Goal: Communication & Community: Answer question/provide support

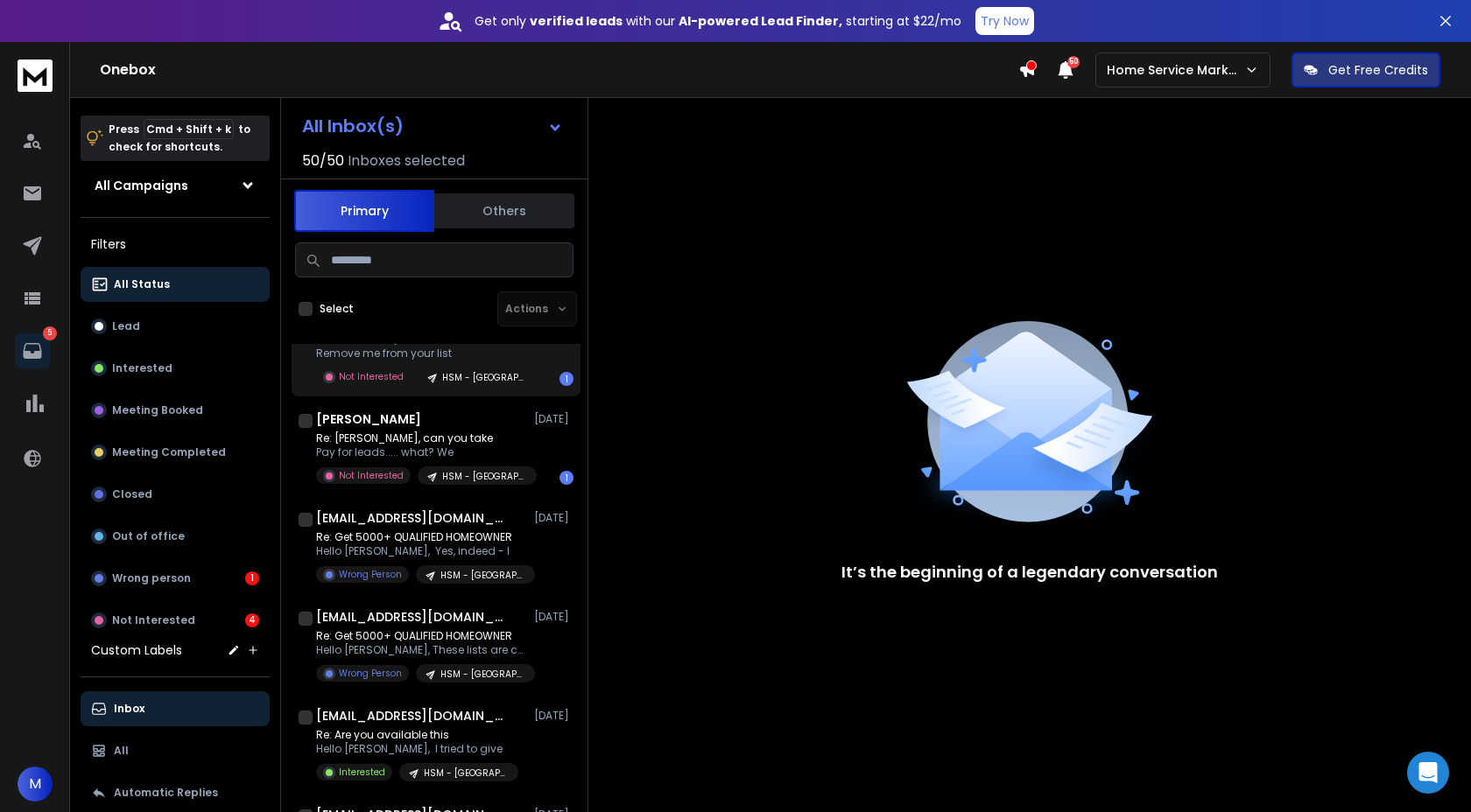
scroll to position [204, 0]
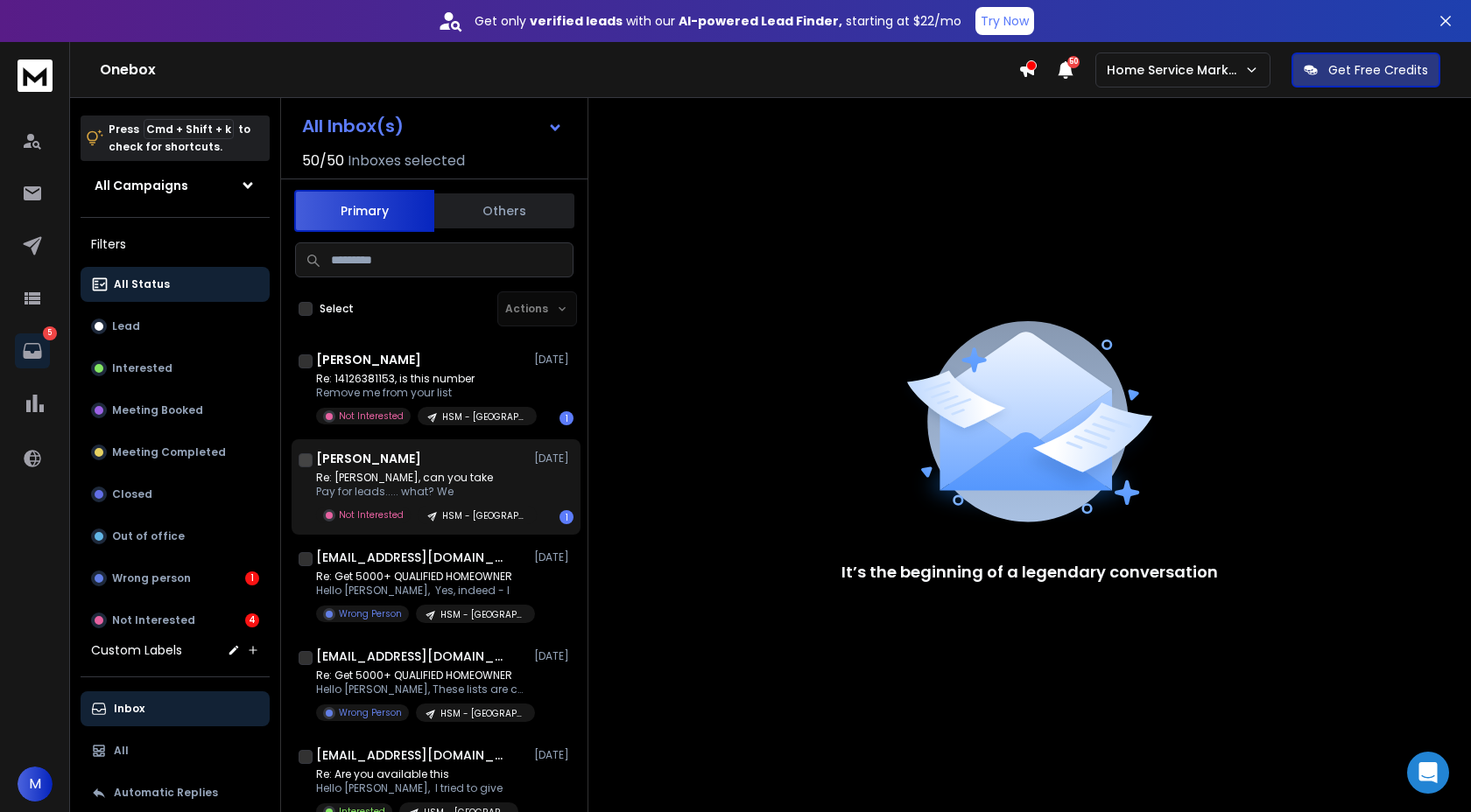
click at [466, 483] on p "Re: [PERSON_NAME], can you take" at bounding box center [421, 478] width 211 height 14
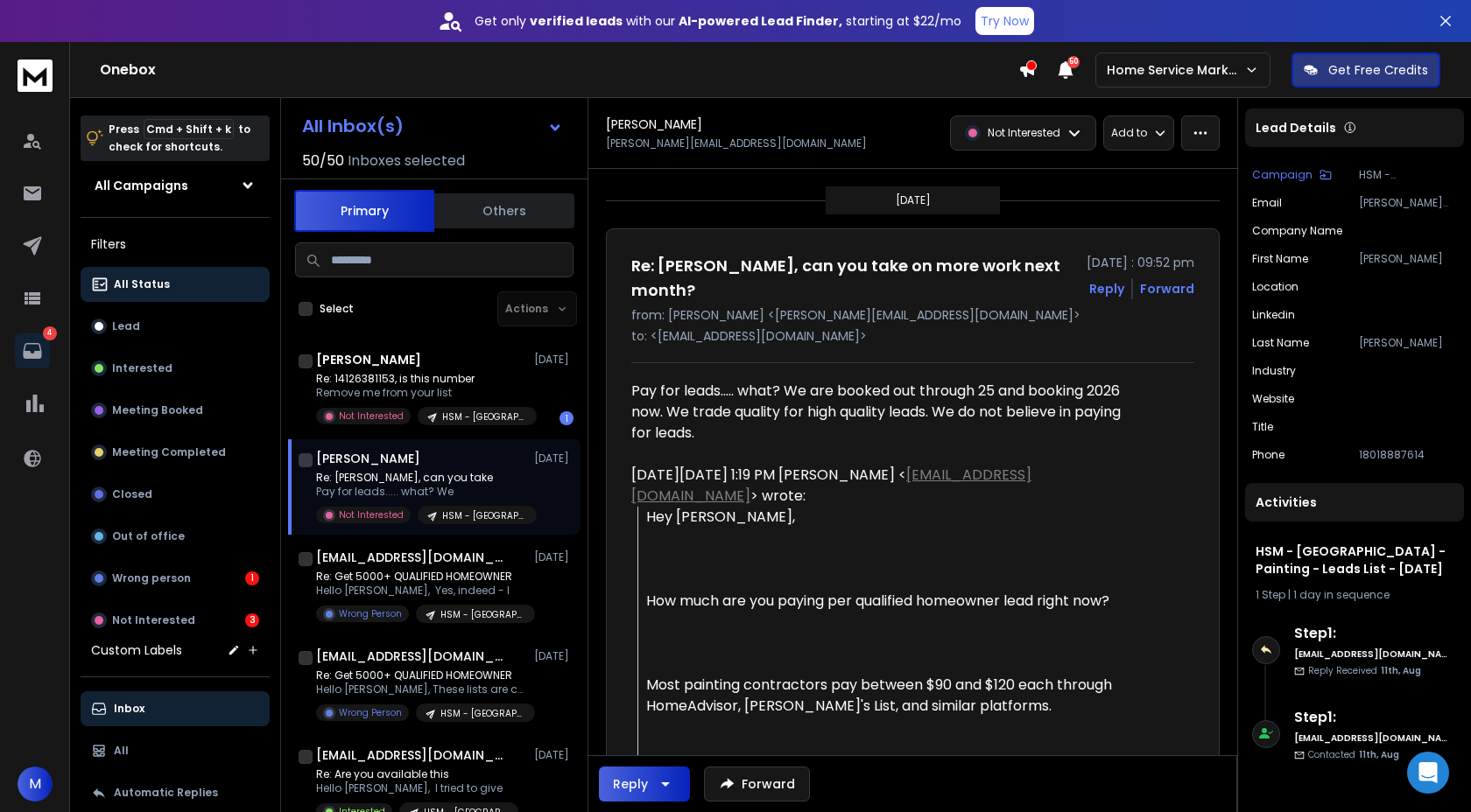
click at [1216, 143] on button "button" at bounding box center [1201, 133] width 39 height 35
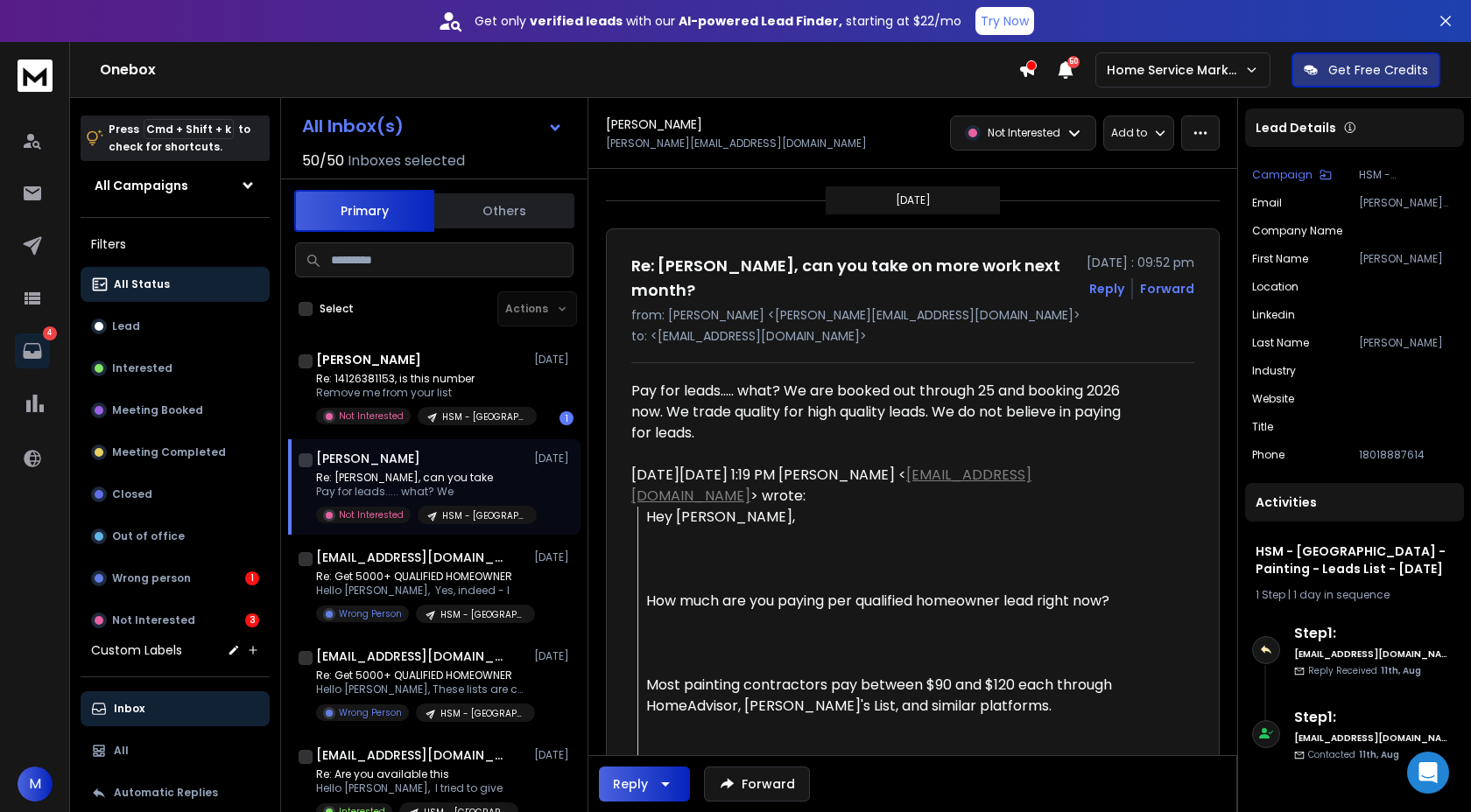
click at [1220, 125] on button "button" at bounding box center [1201, 133] width 39 height 35
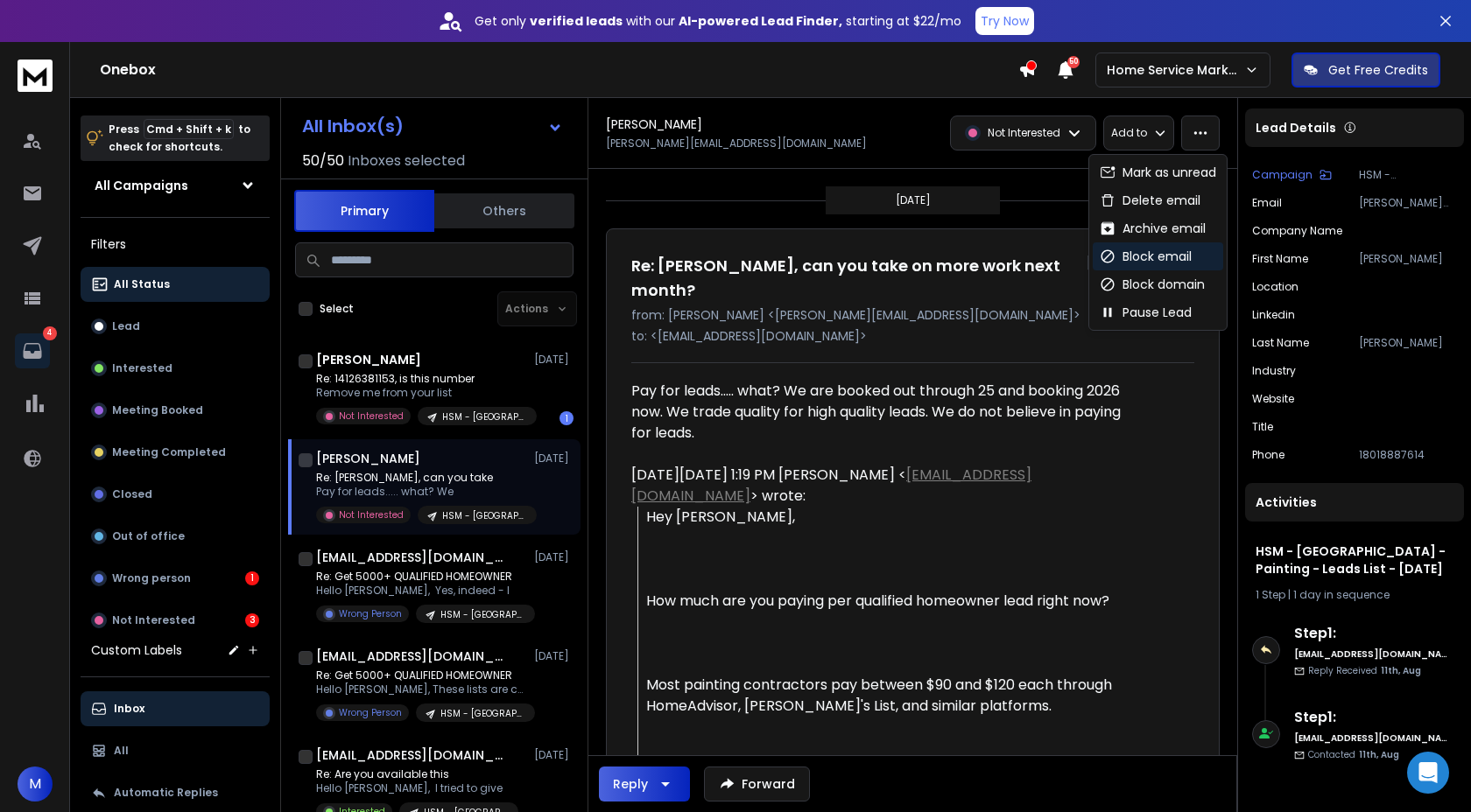
click at [1191, 249] on div "Block email" at bounding box center [1146, 256] width 92 height 18
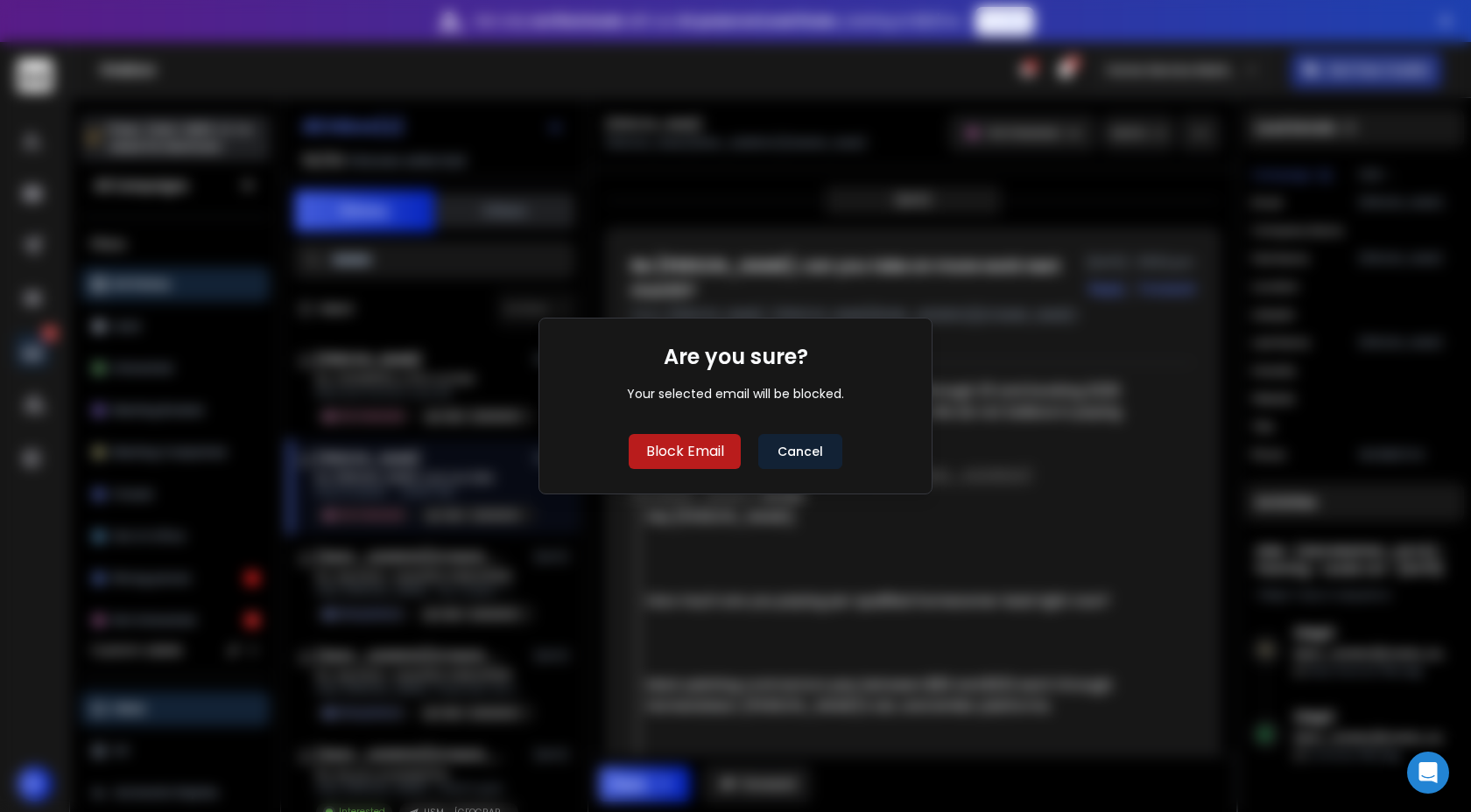
click at [719, 451] on button "Block Email" at bounding box center [685, 451] width 112 height 35
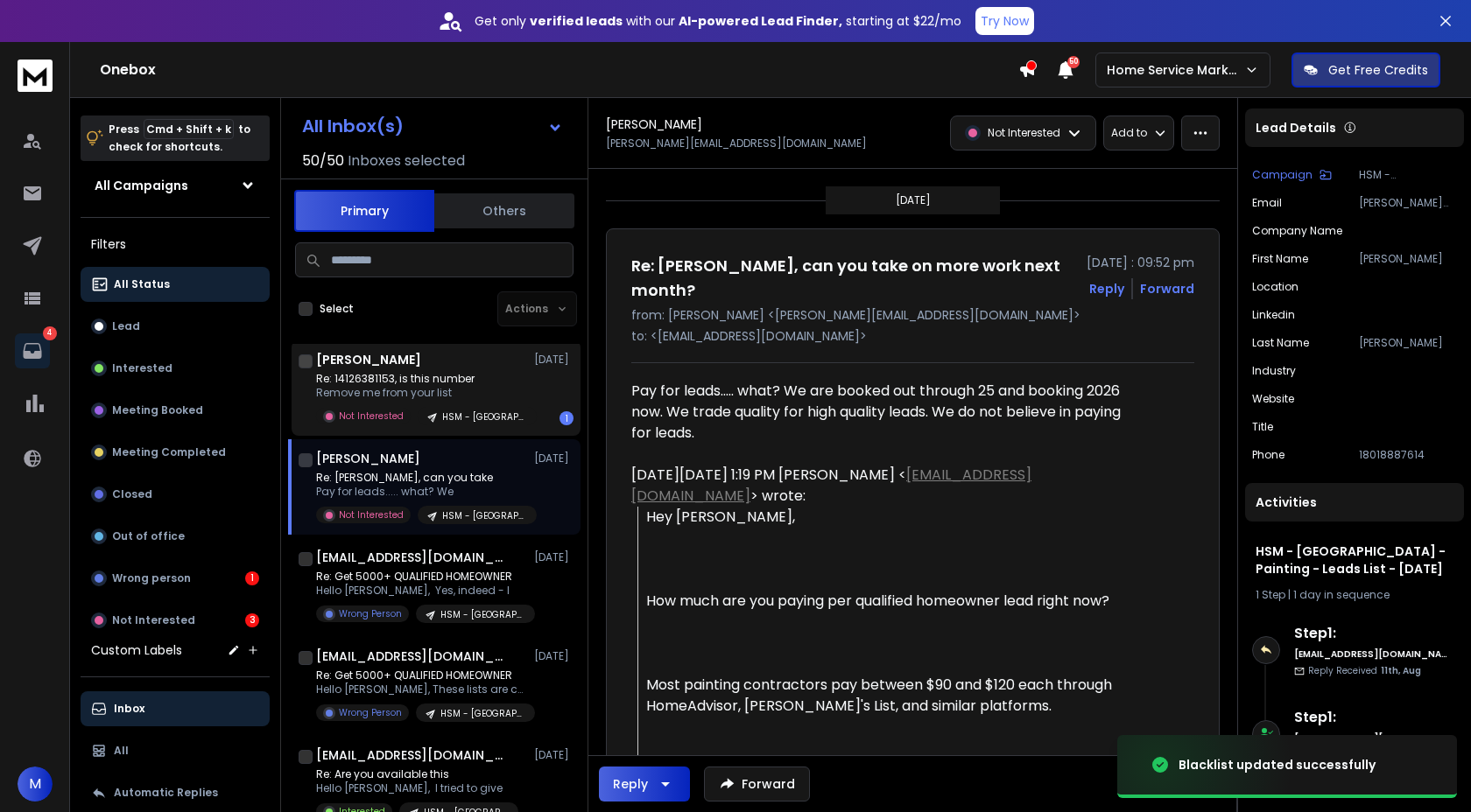
click at [466, 391] on p "Remove me from your list" at bounding box center [421, 393] width 211 height 14
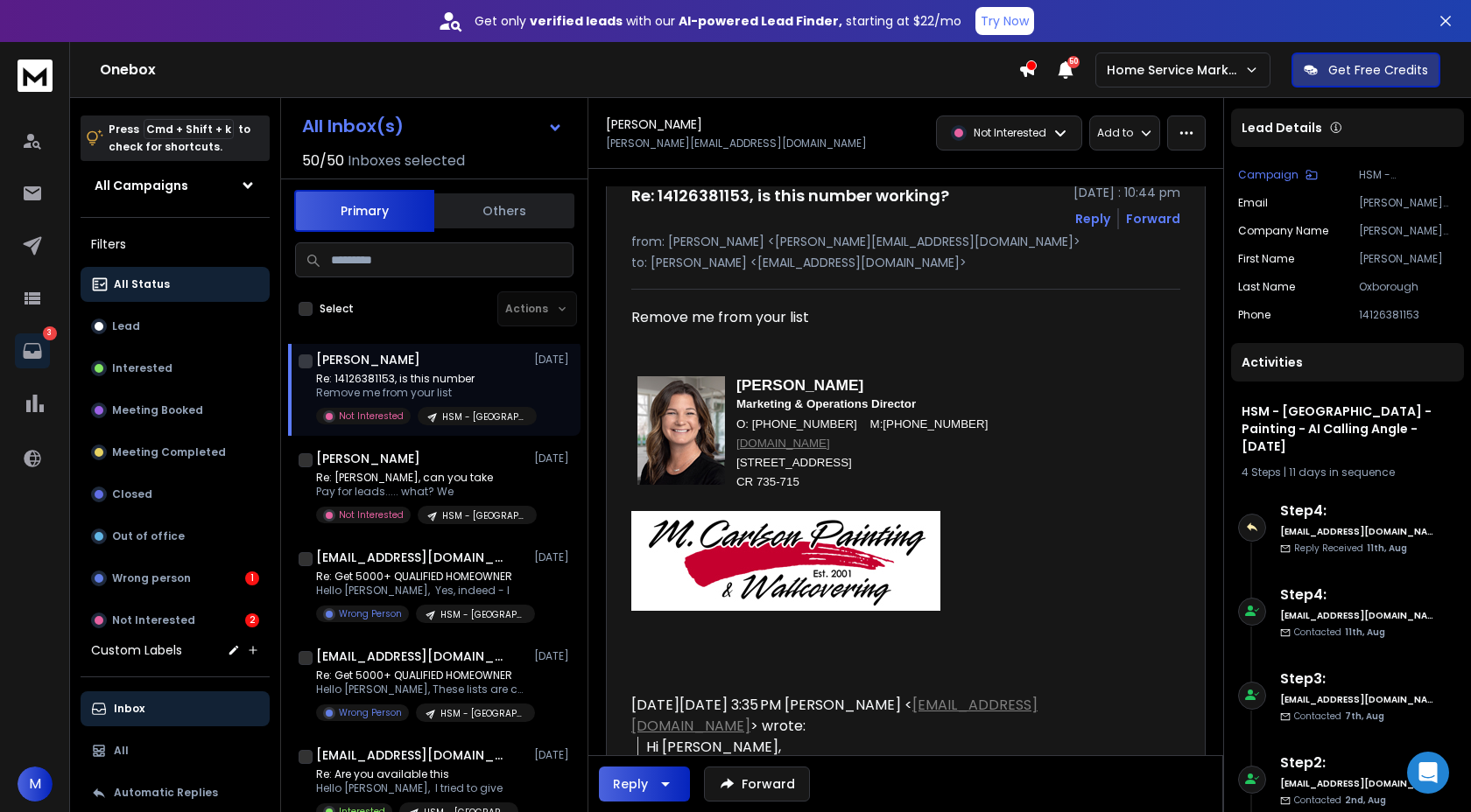
scroll to position [65, 0]
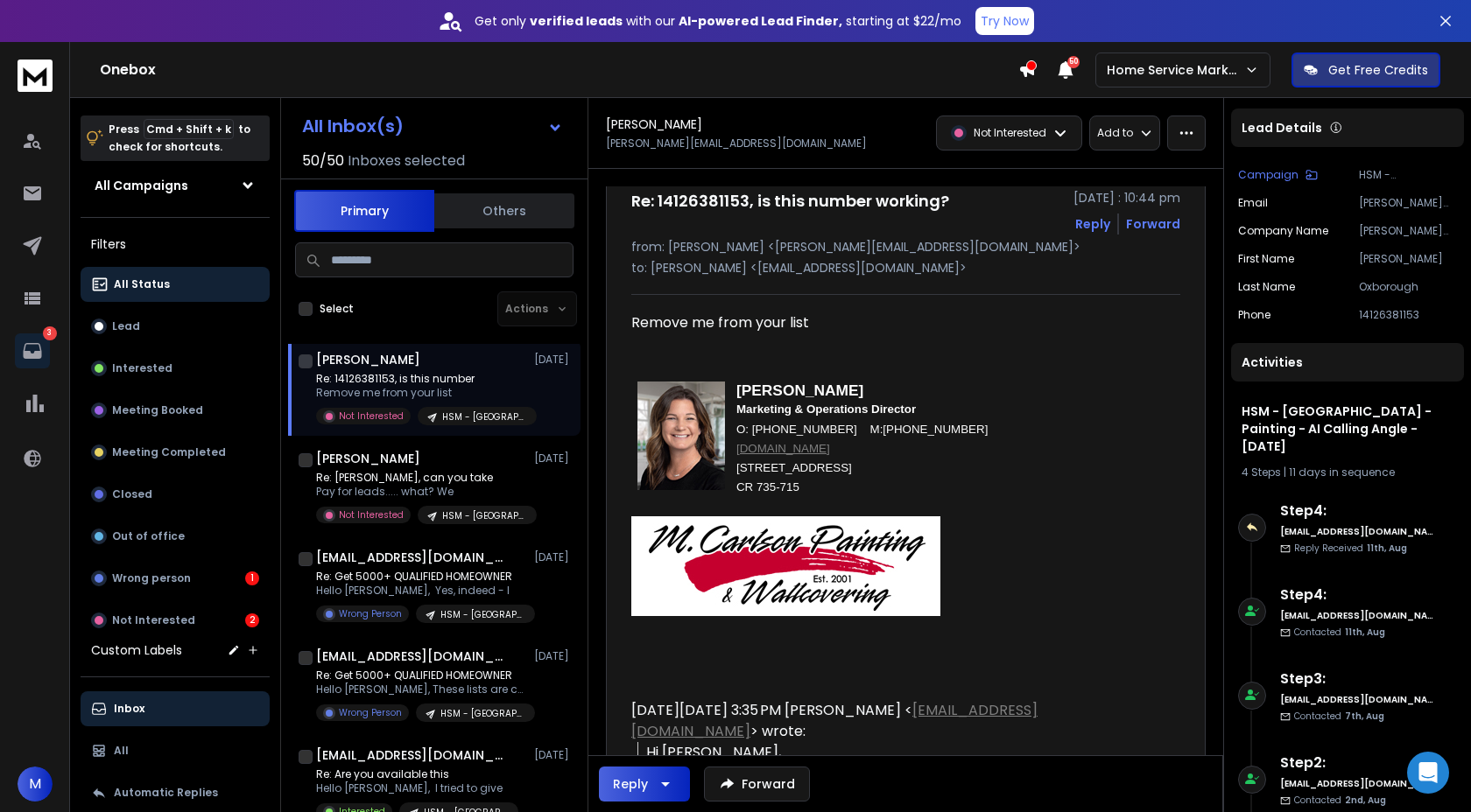
click at [1206, 131] on button "button" at bounding box center [1187, 133] width 39 height 35
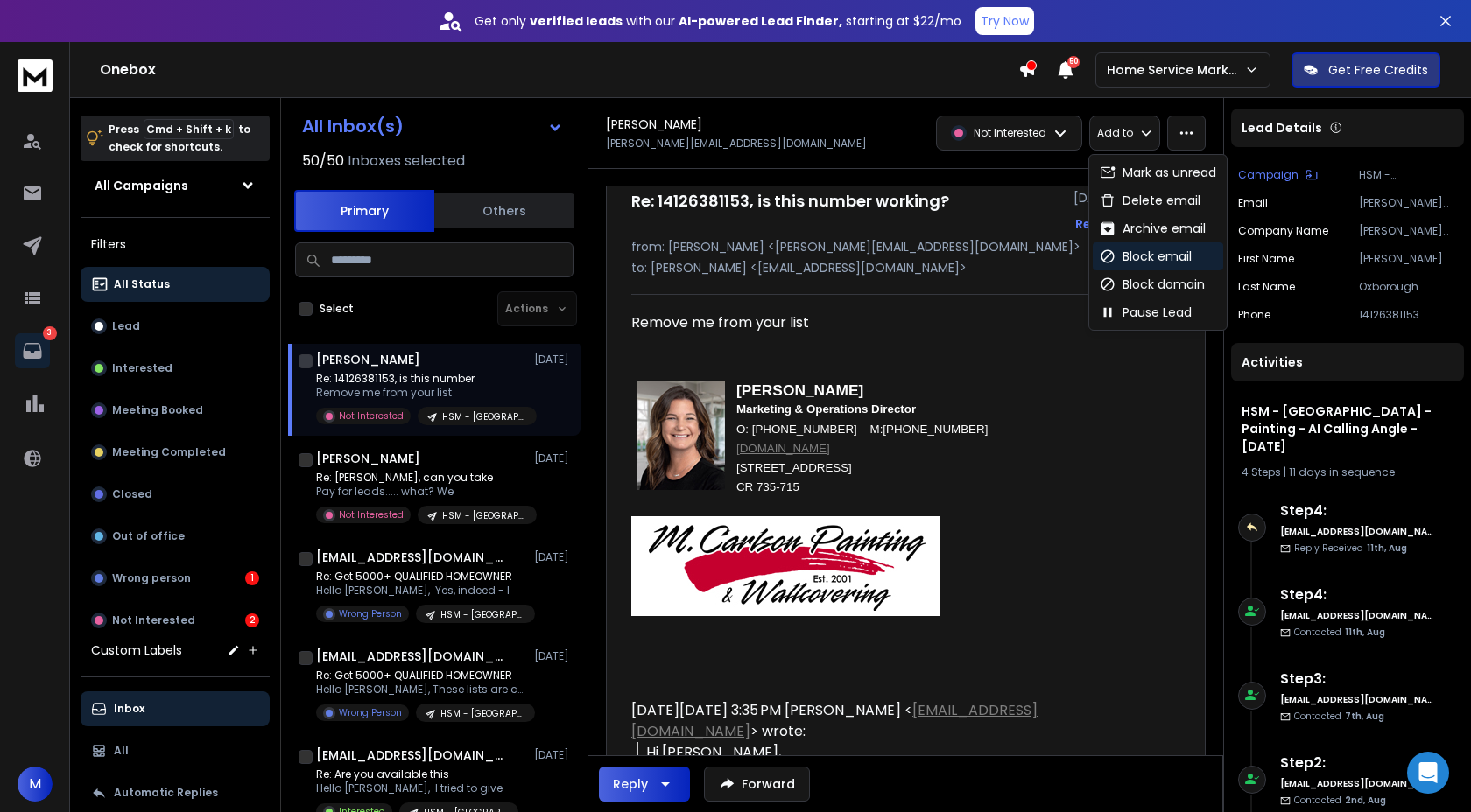
click at [1166, 254] on div "Block email" at bounding box center [1146, 256] width 92 height 18
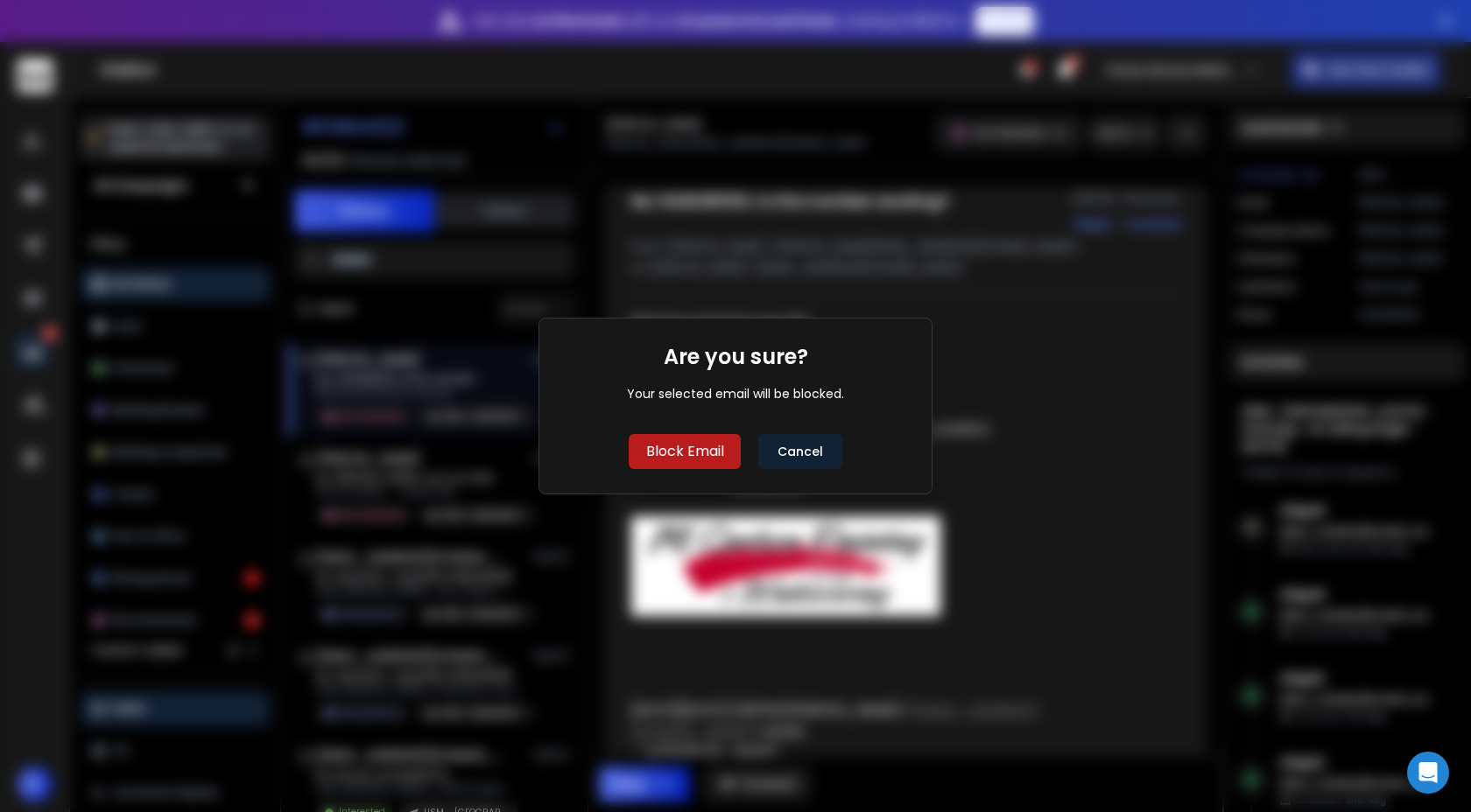
click at [705, 454] on button "Block Email" at bounding box center [685, 451] width 112 height 35
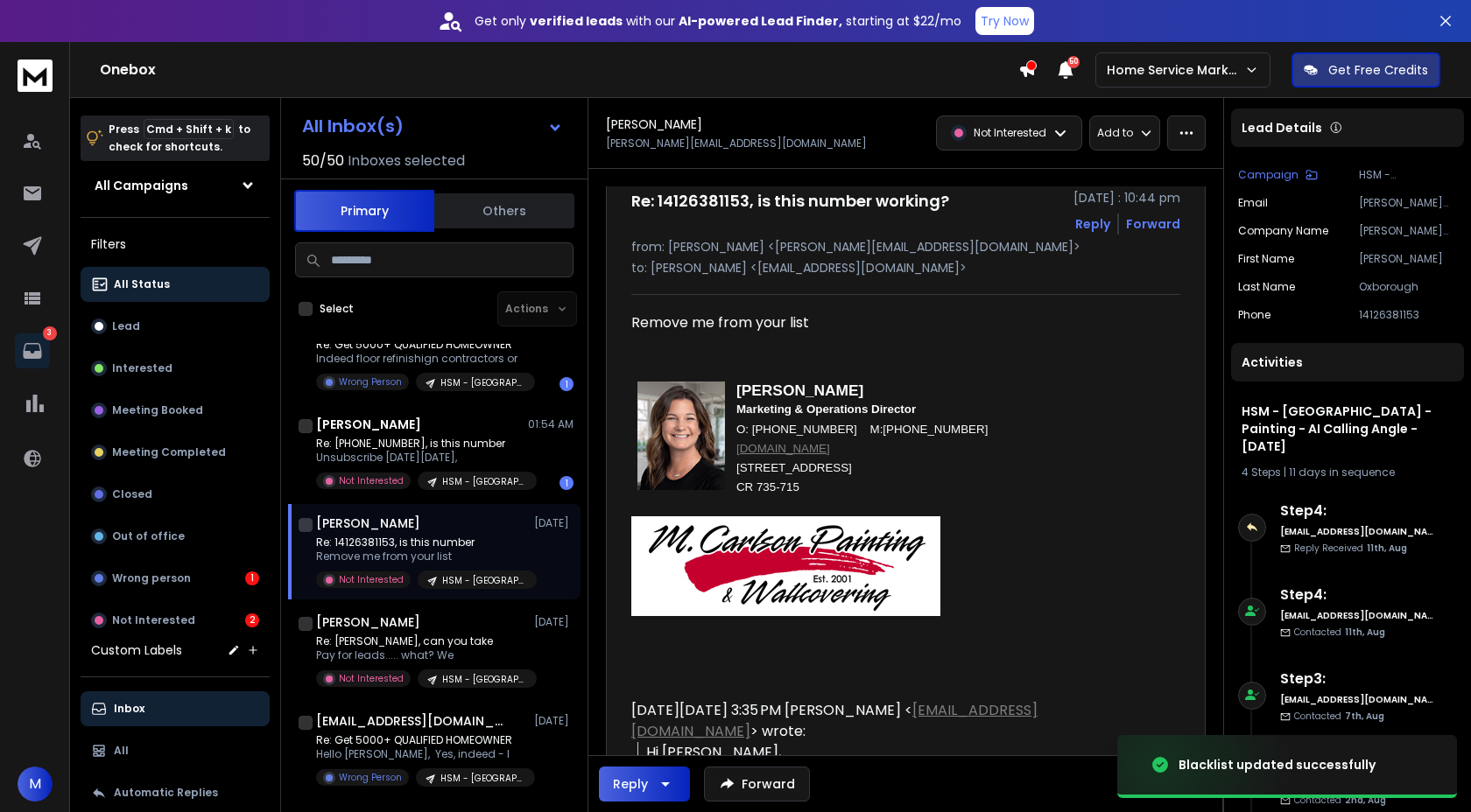
scroll to position [40, 0]
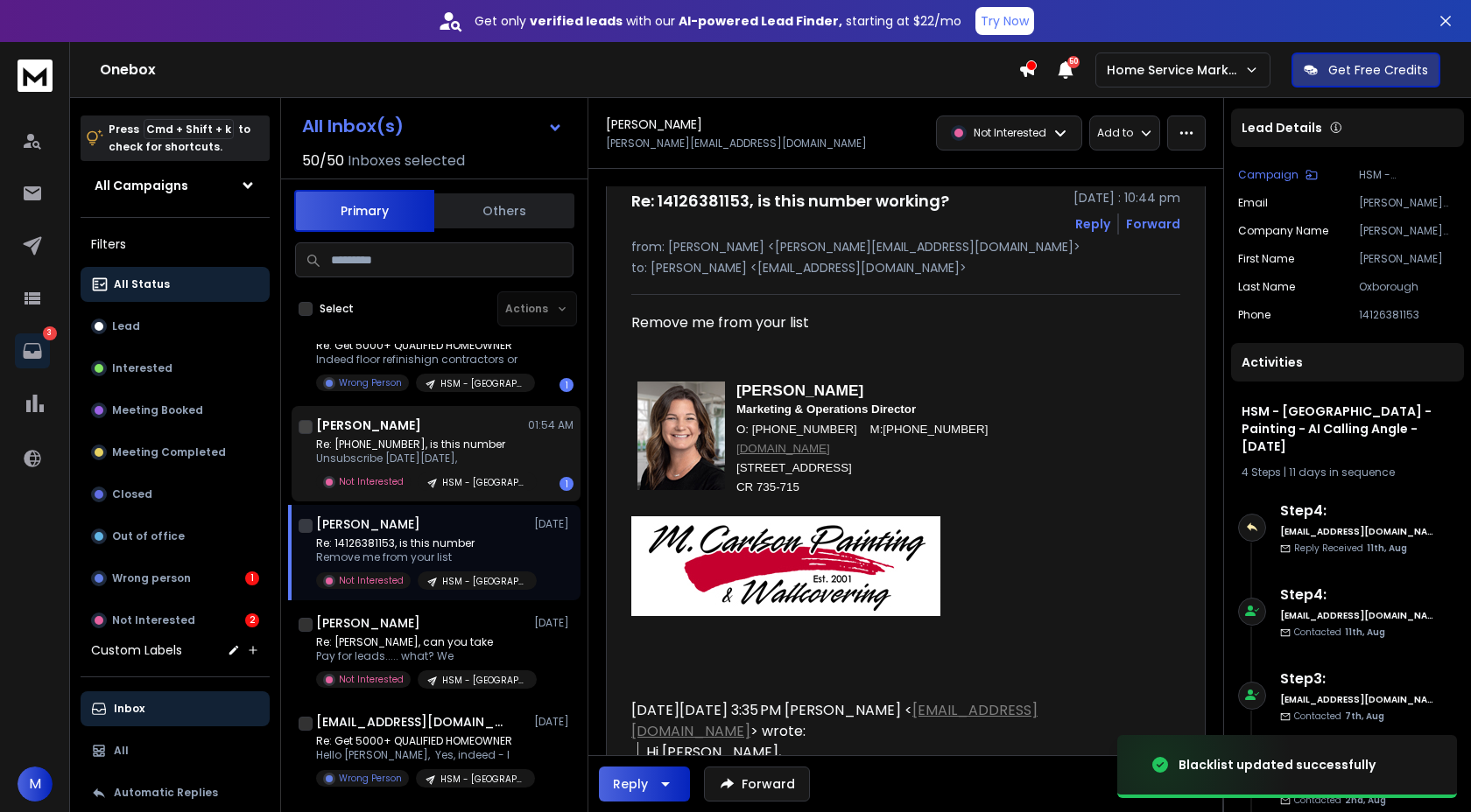
click at [455, 447] on p "Re: [PHONE_NUMBER], is this number" at bounding box center [421, 445] width 211 height 14
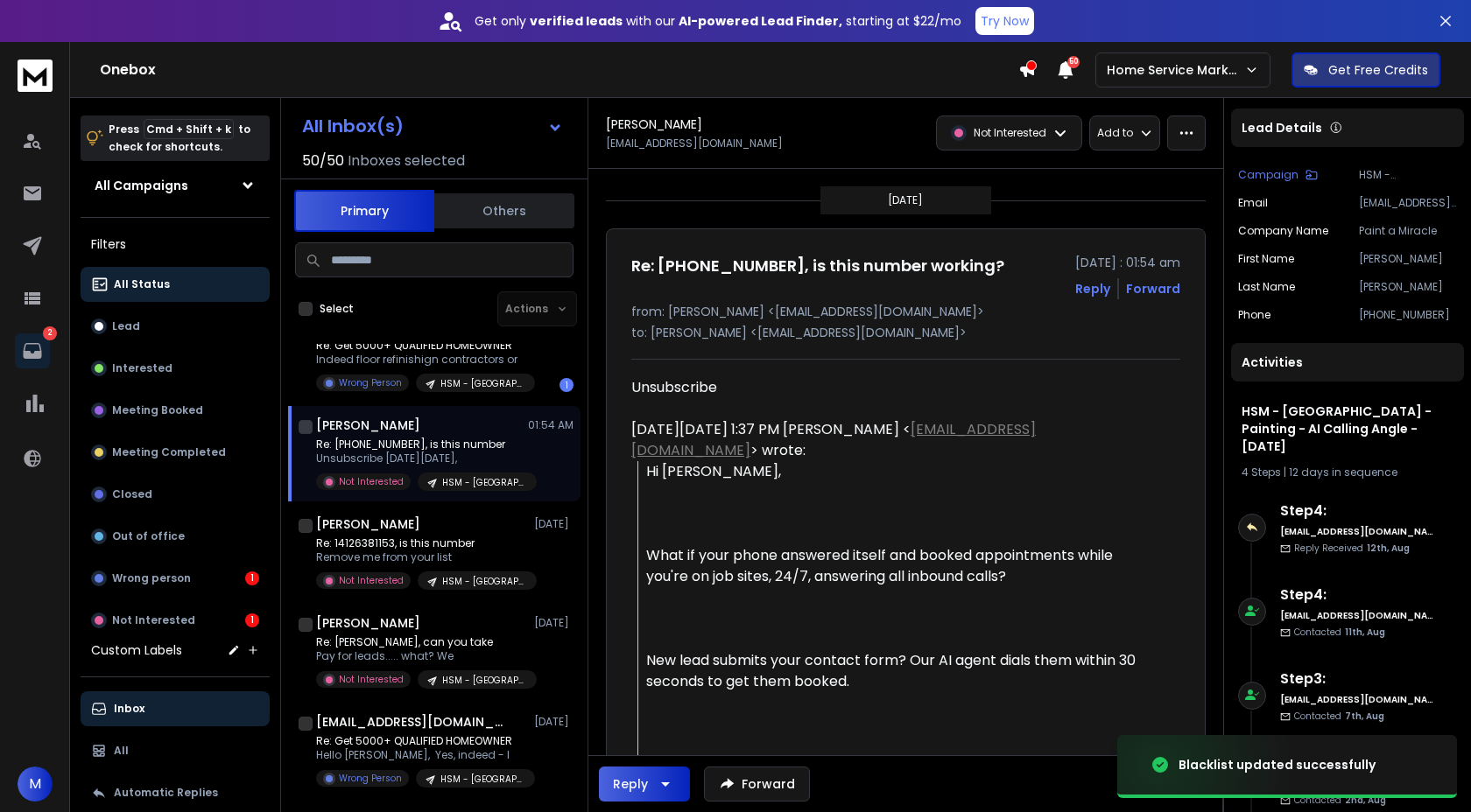
click at [1195, 126] on icon "button" at bounding box center [1187, 133] width 16 height 16
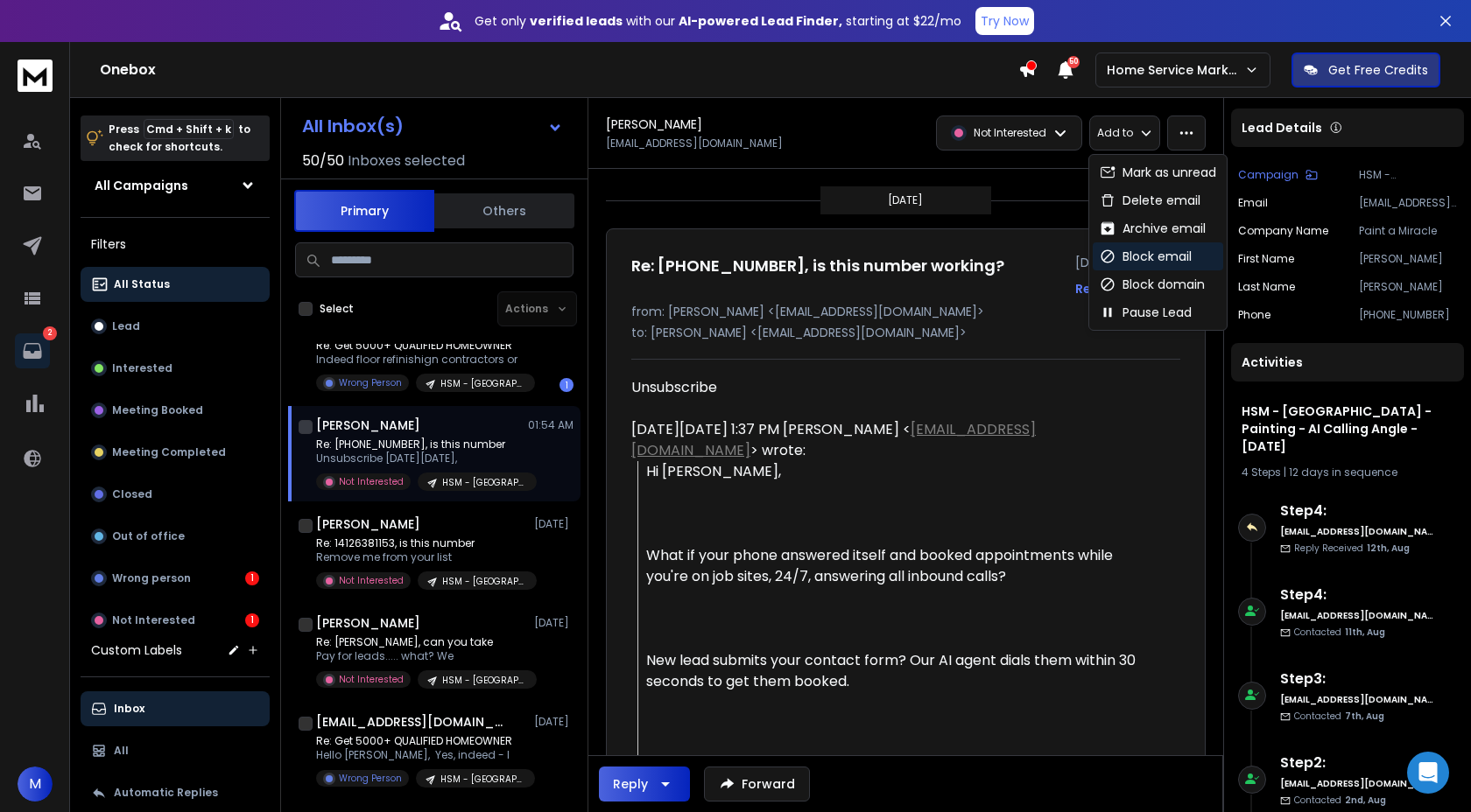
click at [1156, 258] on div "Block email" at bounding box center [1146, 256] width 92 height 18
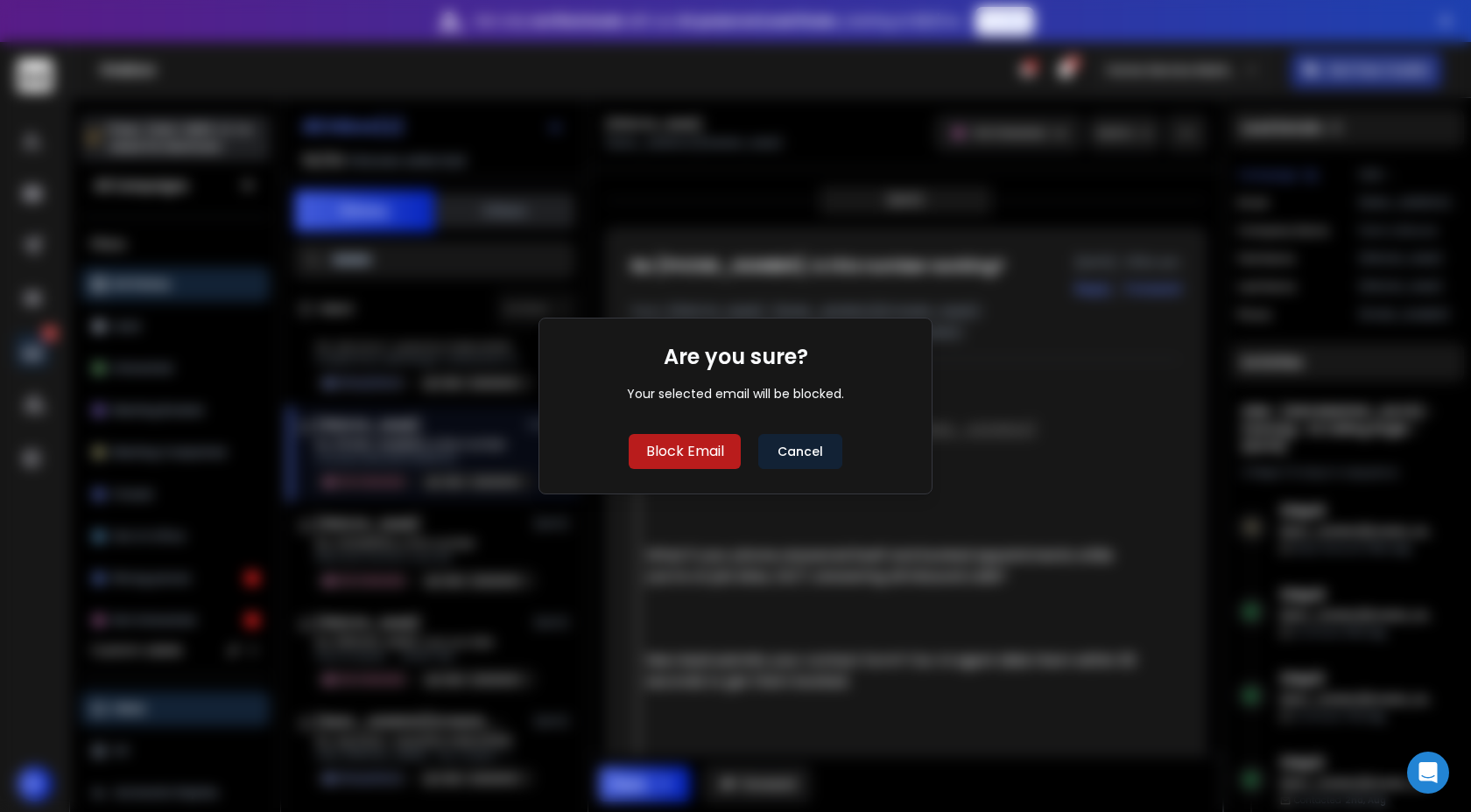
click at [713, 461] on button "Block Email" at bounding box center [685, 451] width 112 height 35
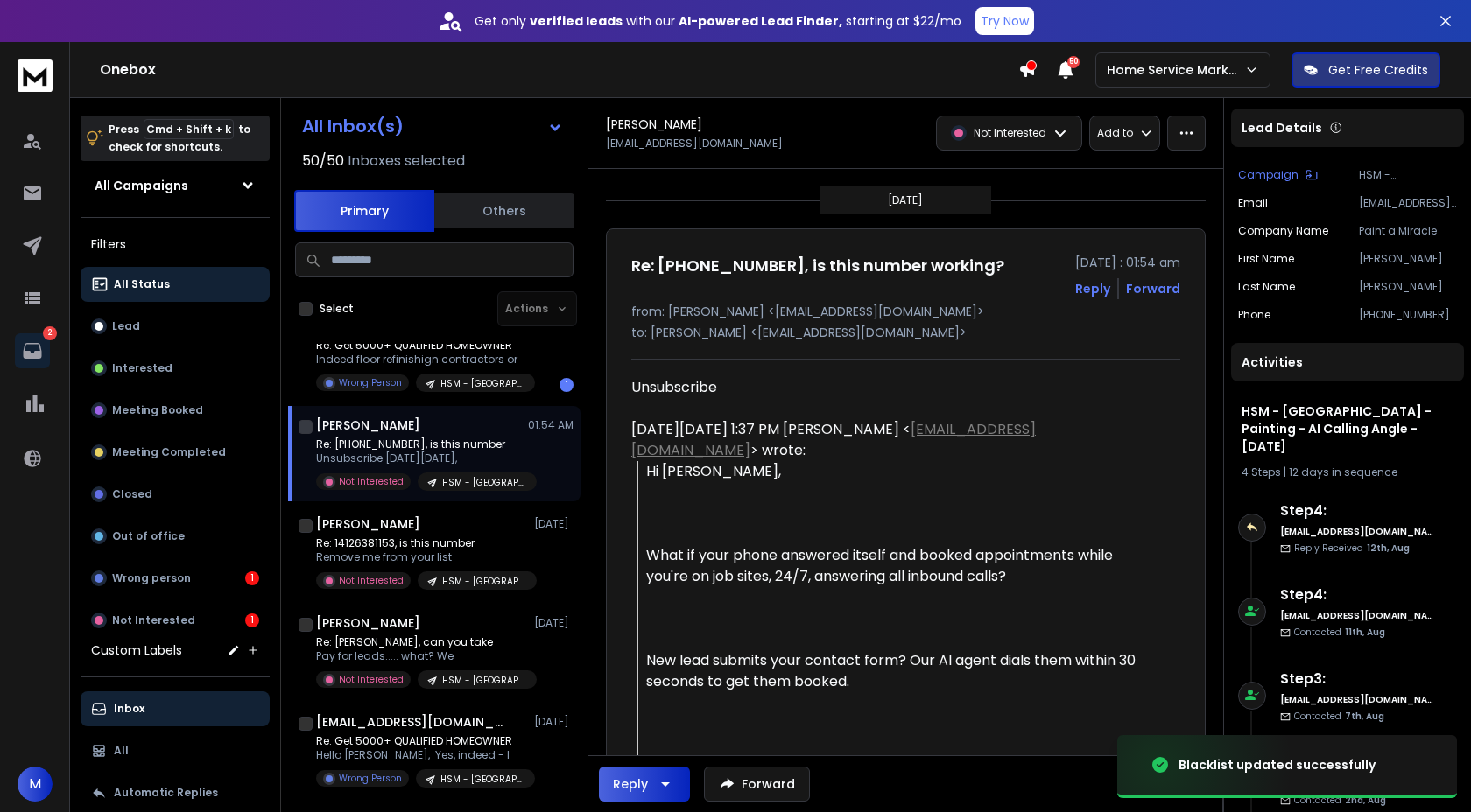
scroll to position [0, 0]
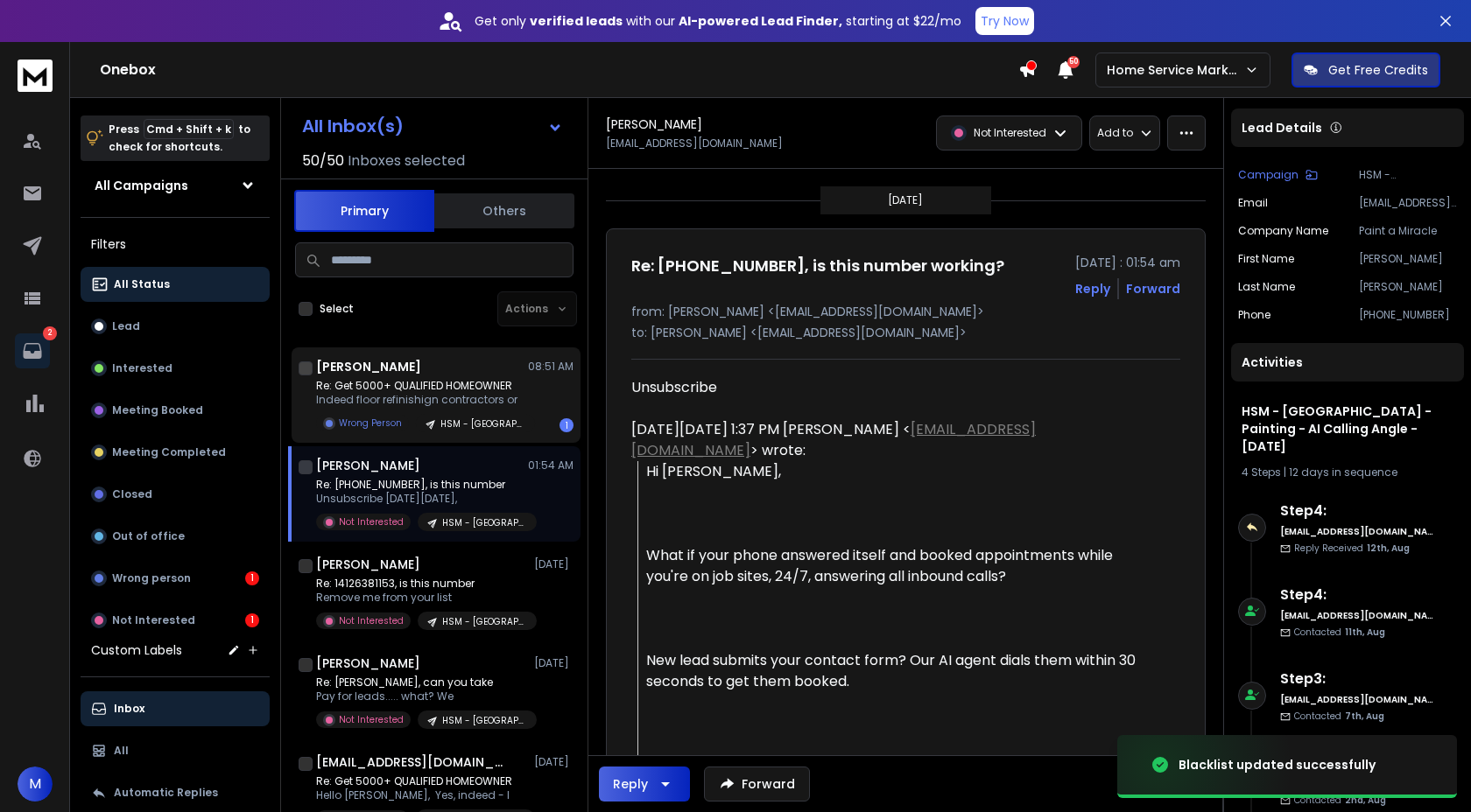
click at [459, 380] on p "Re: Get 5000+ QUALIFIED HOMEOWNER" at bounding box center [421, 386] width 211 height 14
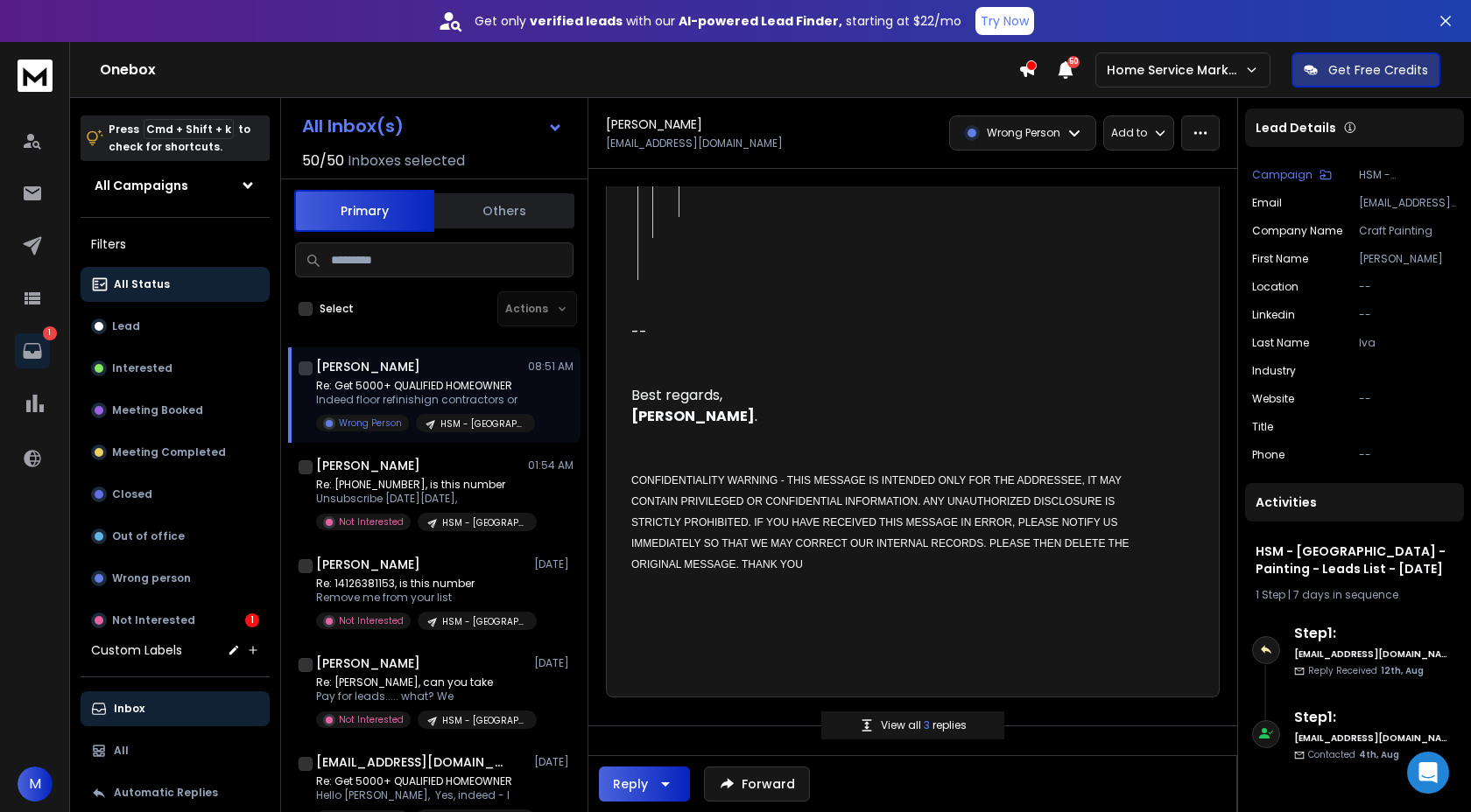
click at [915, 726] on p "View all 3 replies" at bounding box center [924, 725] width 86 height 14
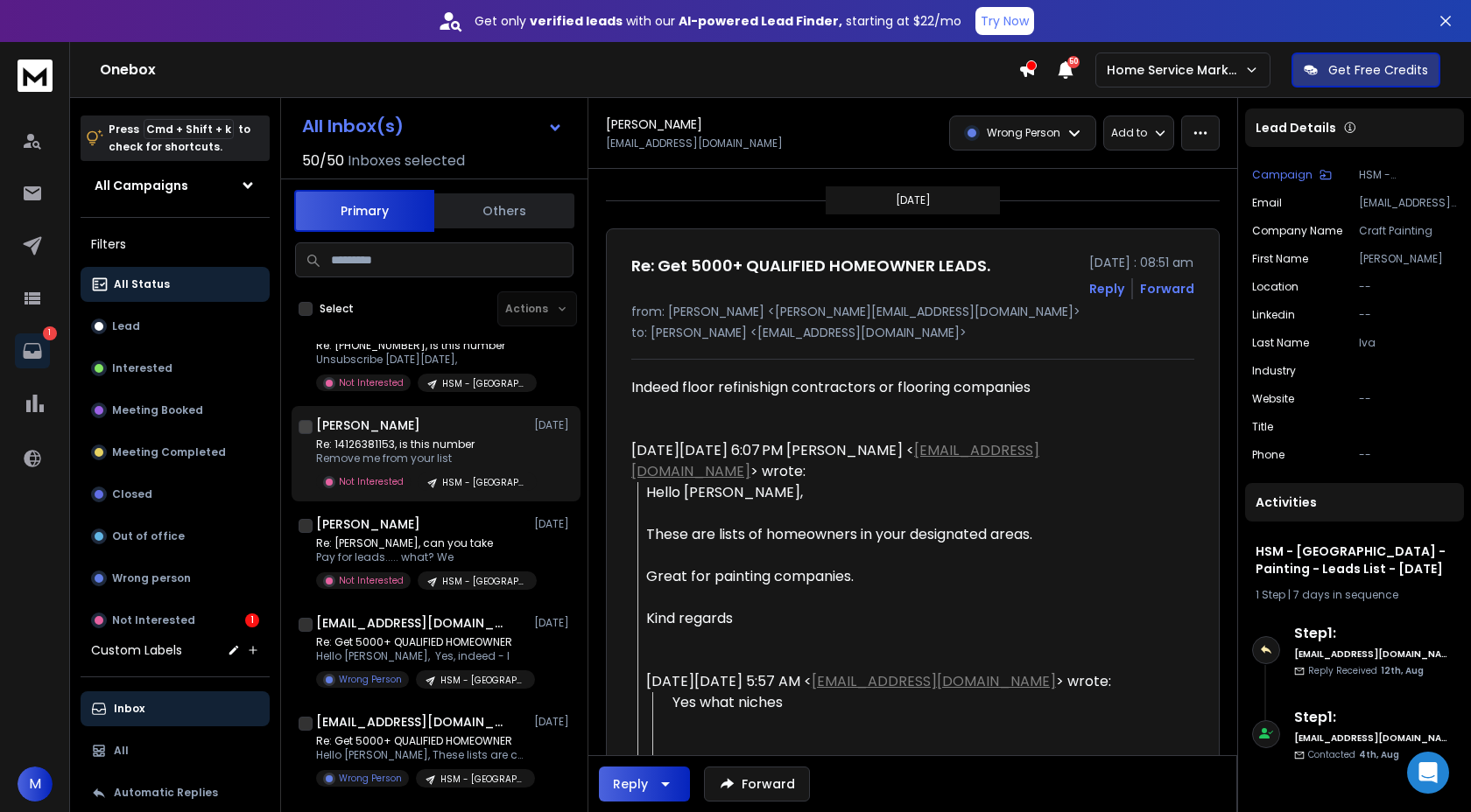
scroll to position [140, 0]
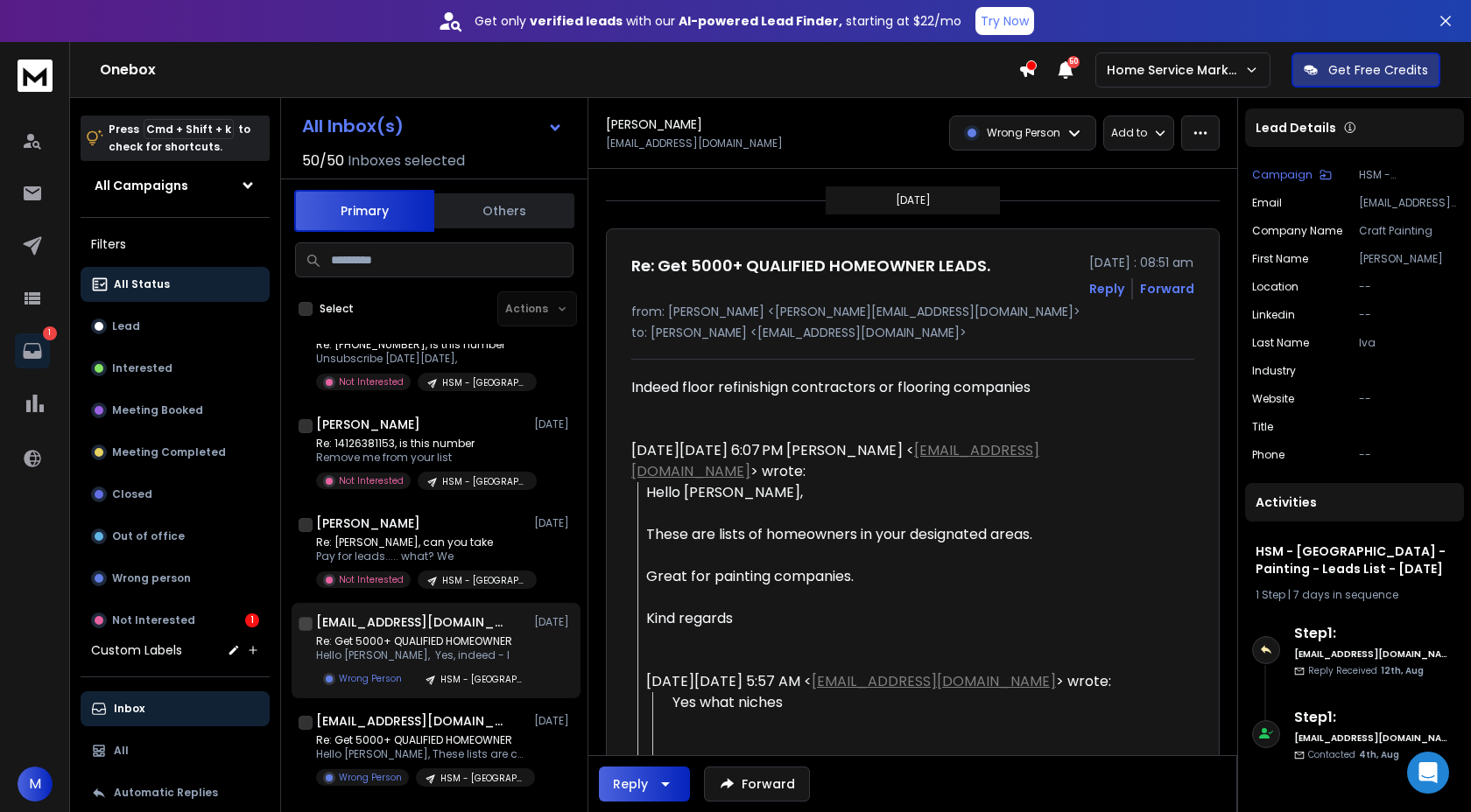
click at [454, 630] on h1 "[EMAIL_ADDRESS][DOMAIN_NAME]" at bounding box center [412, 622] width 193 height 18
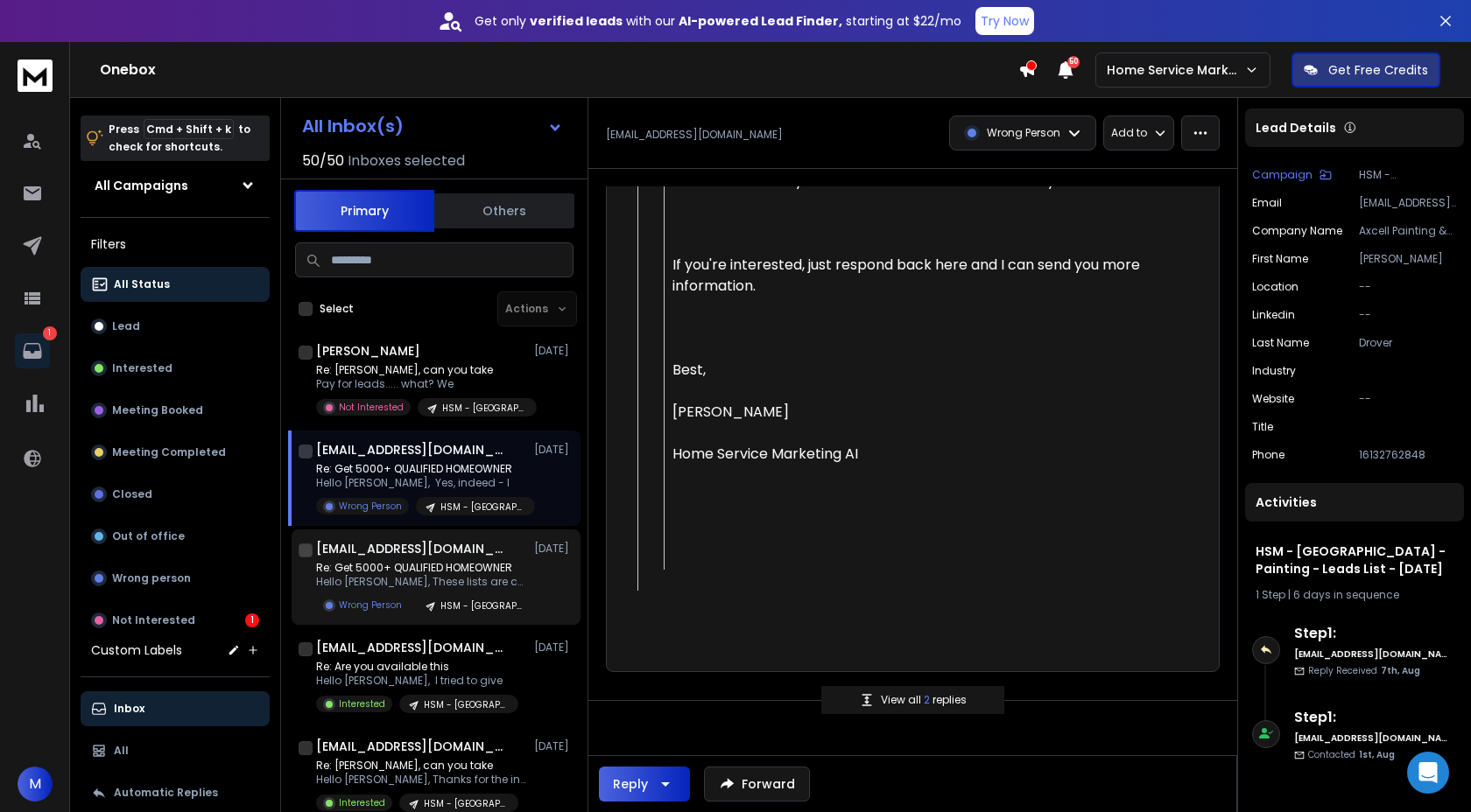
scroll to position [359, 0]
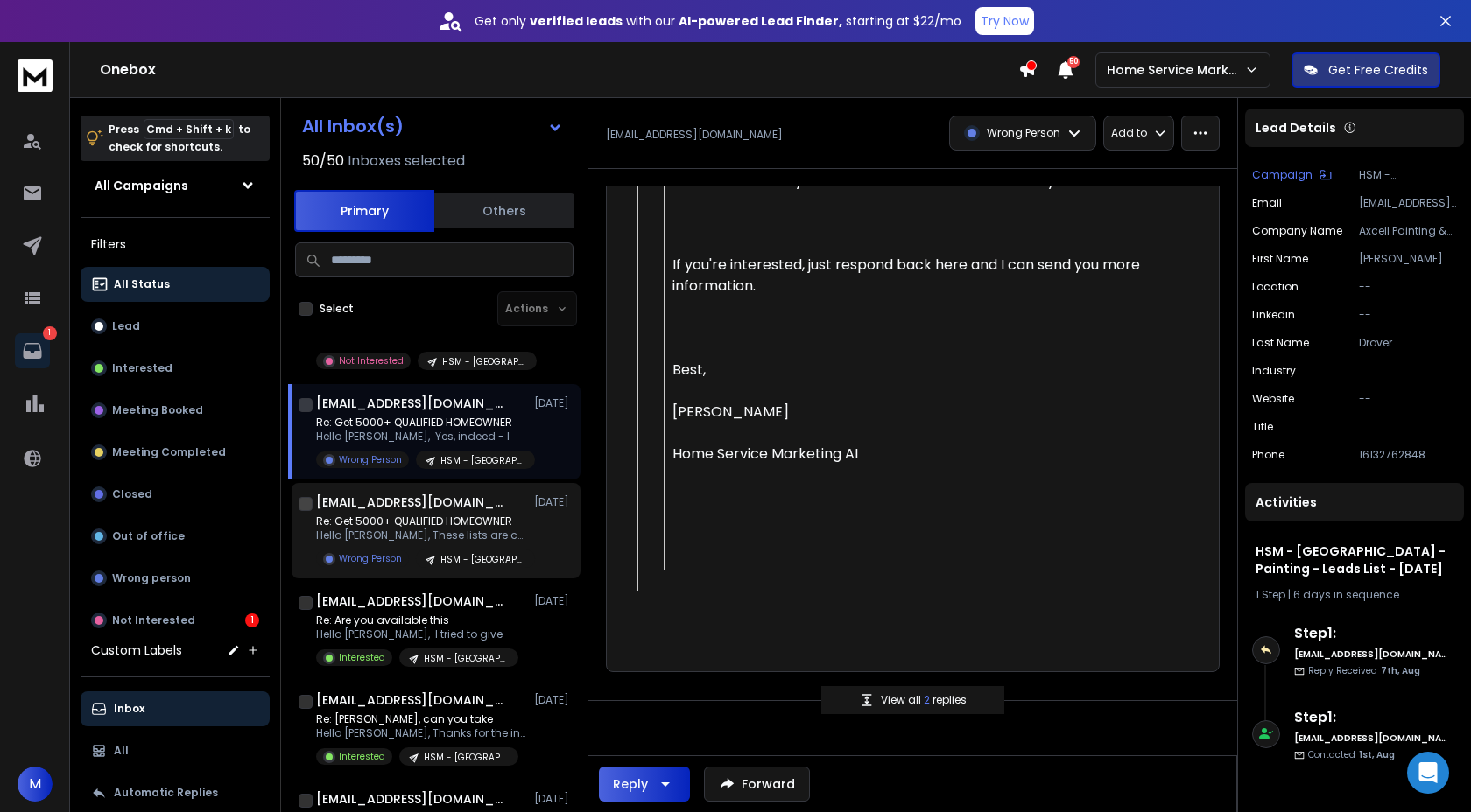
click at [449, 520] on p "Re: Get 5000+ QUALIFIED HOMEOWNER" at bounding box center [421, 522] width 211 height 14
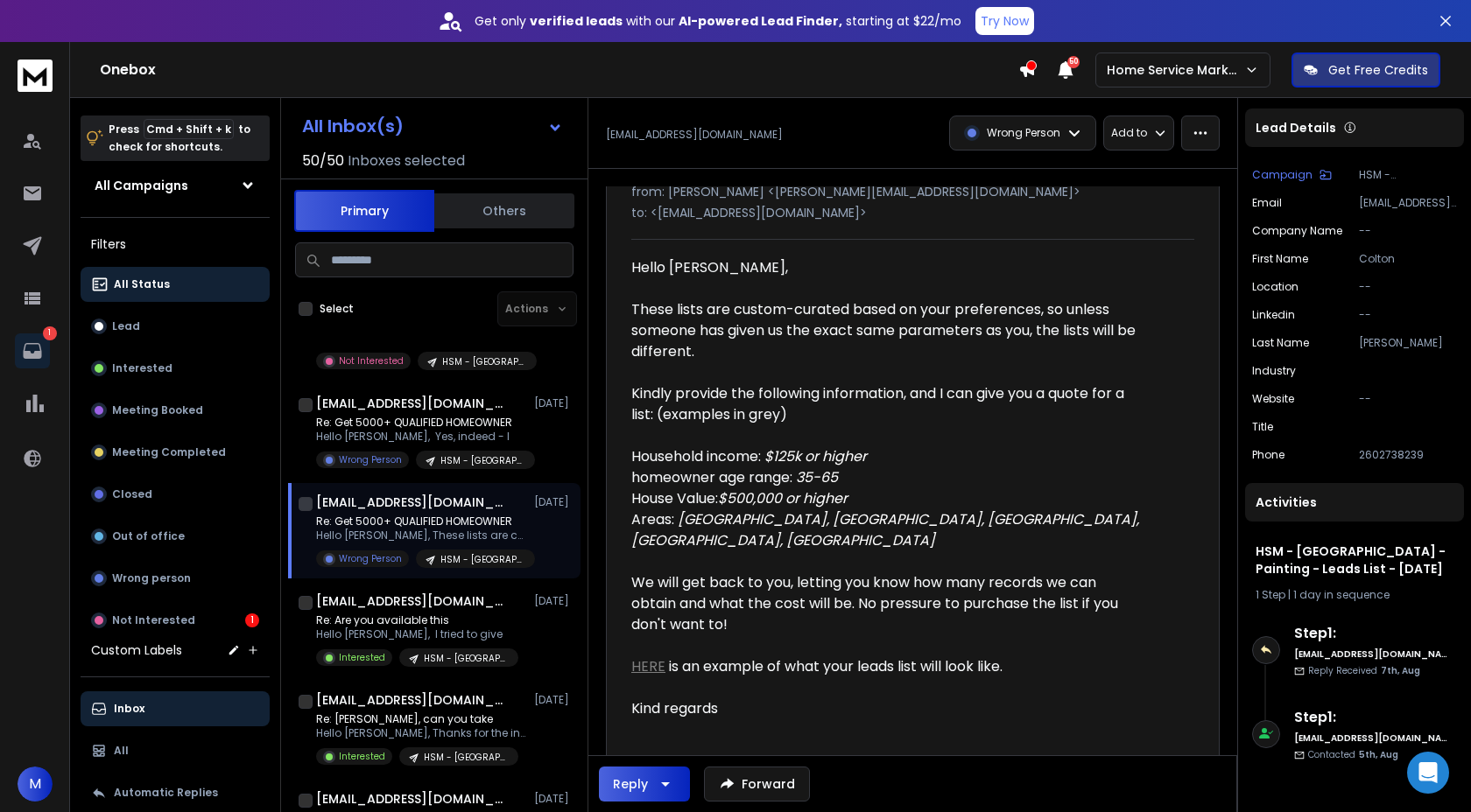
scroll to position [119, 0]
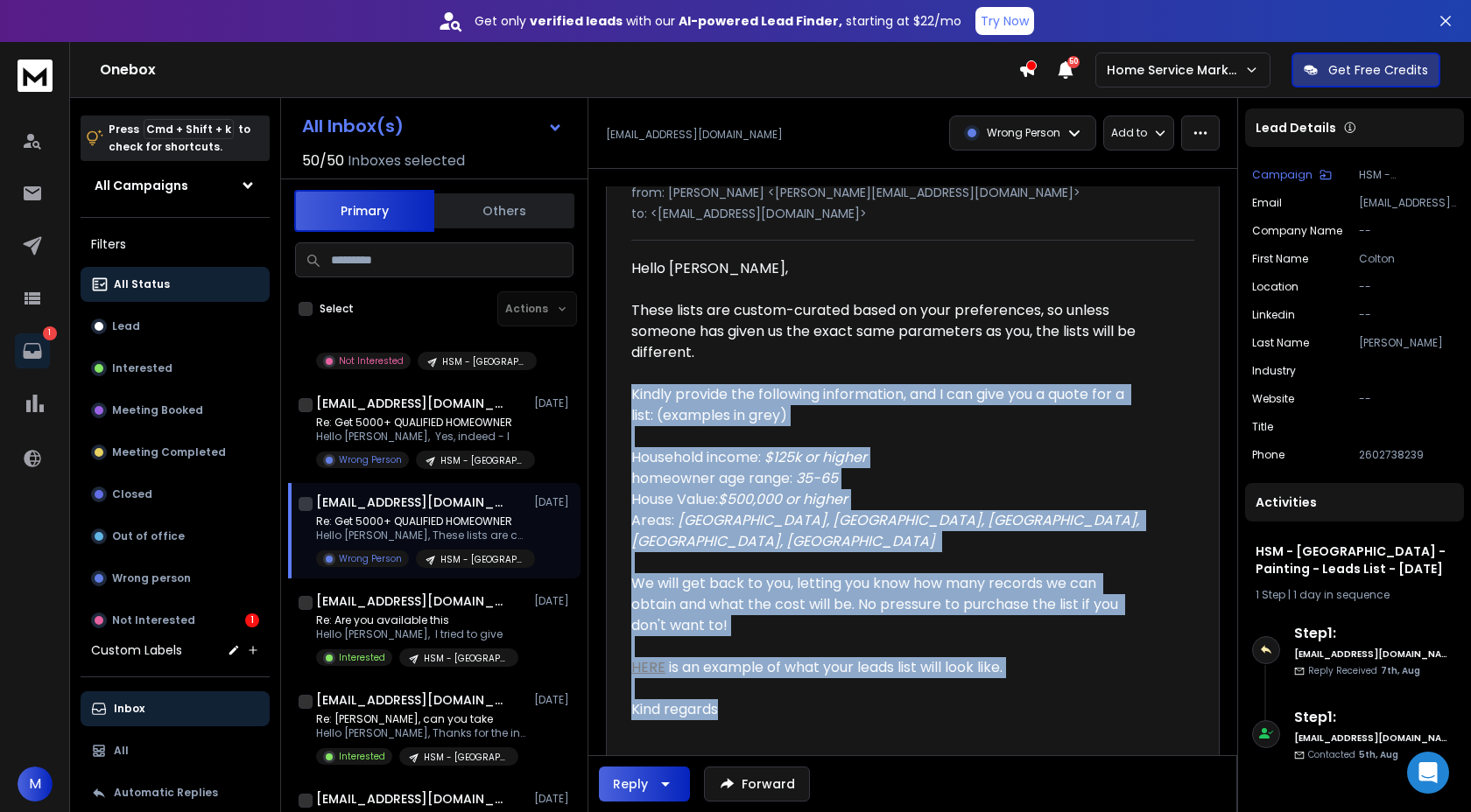
drag, startPoint x: 631, startPoint y: 393, endPoint x: 1095, endPoint y: 680, distance: 545.6
copy div "Kindly provide the following information, and I can give you a quote for a list…"
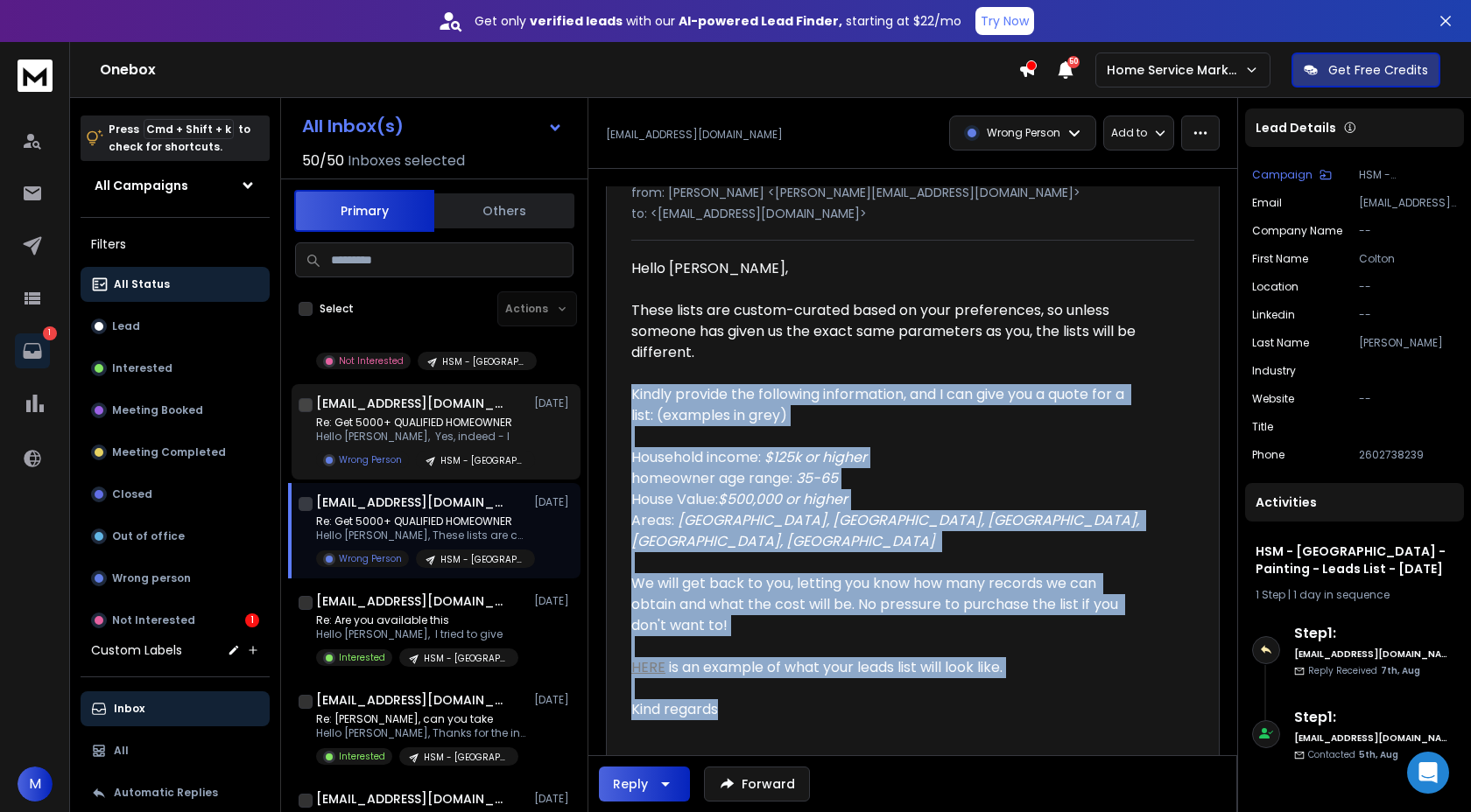
scroll to position [0, 0]
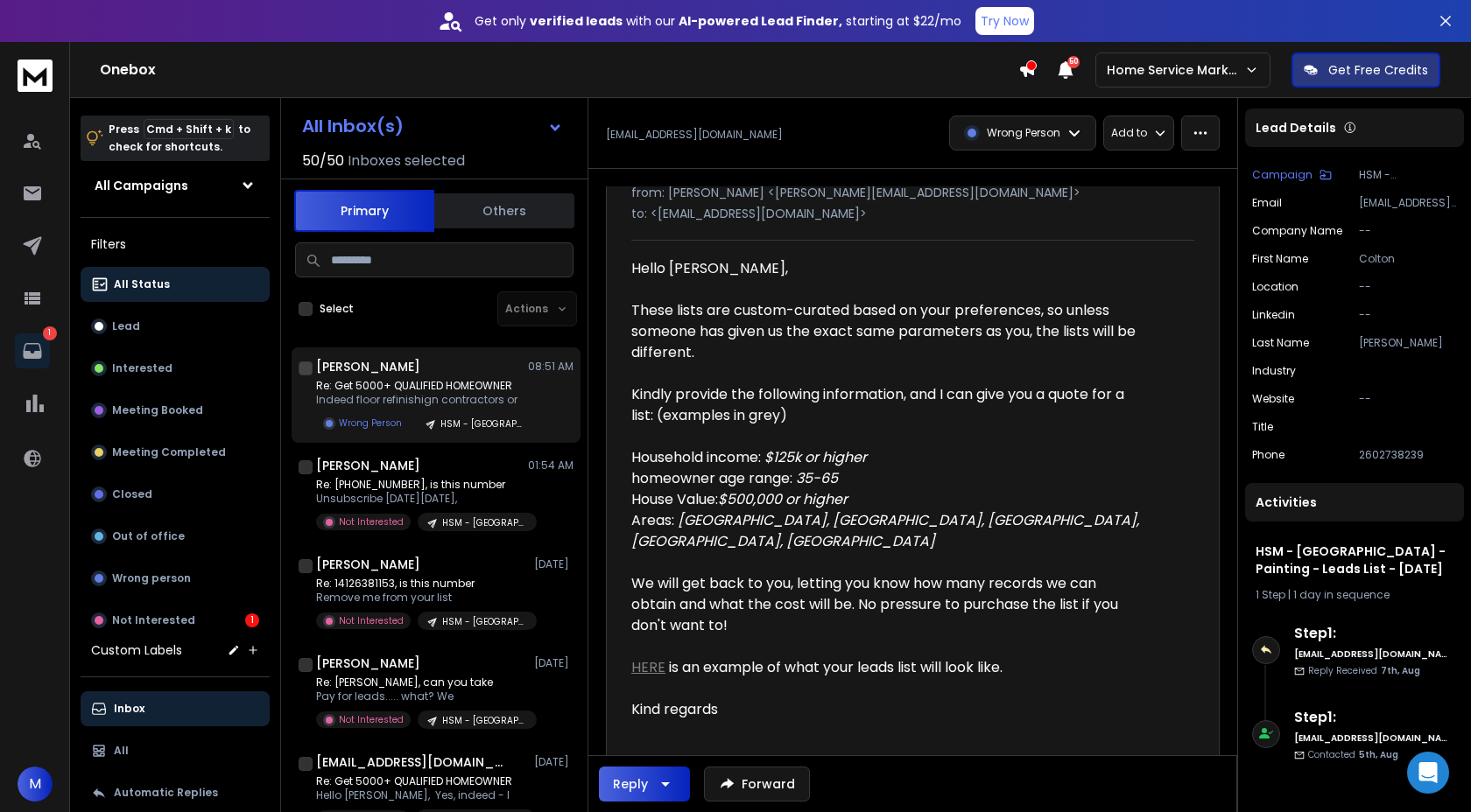
click at [375, 402] on p "Indeed floor refinishign contractors or" at bounding box center [421, 400] width 211 height 14
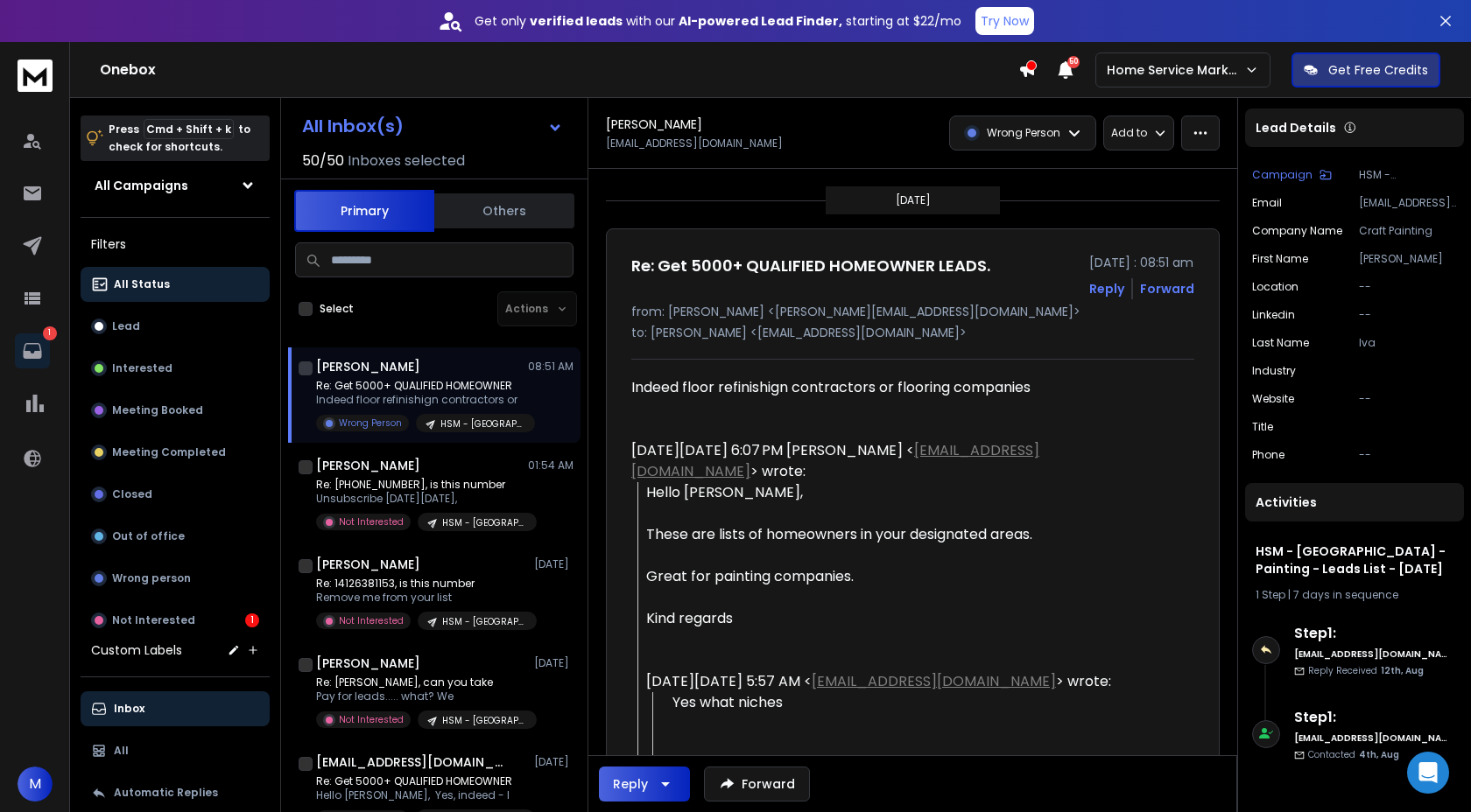
click at [643, 791] on div "Reply" at bounding box center [630, 785] width 35 height 18
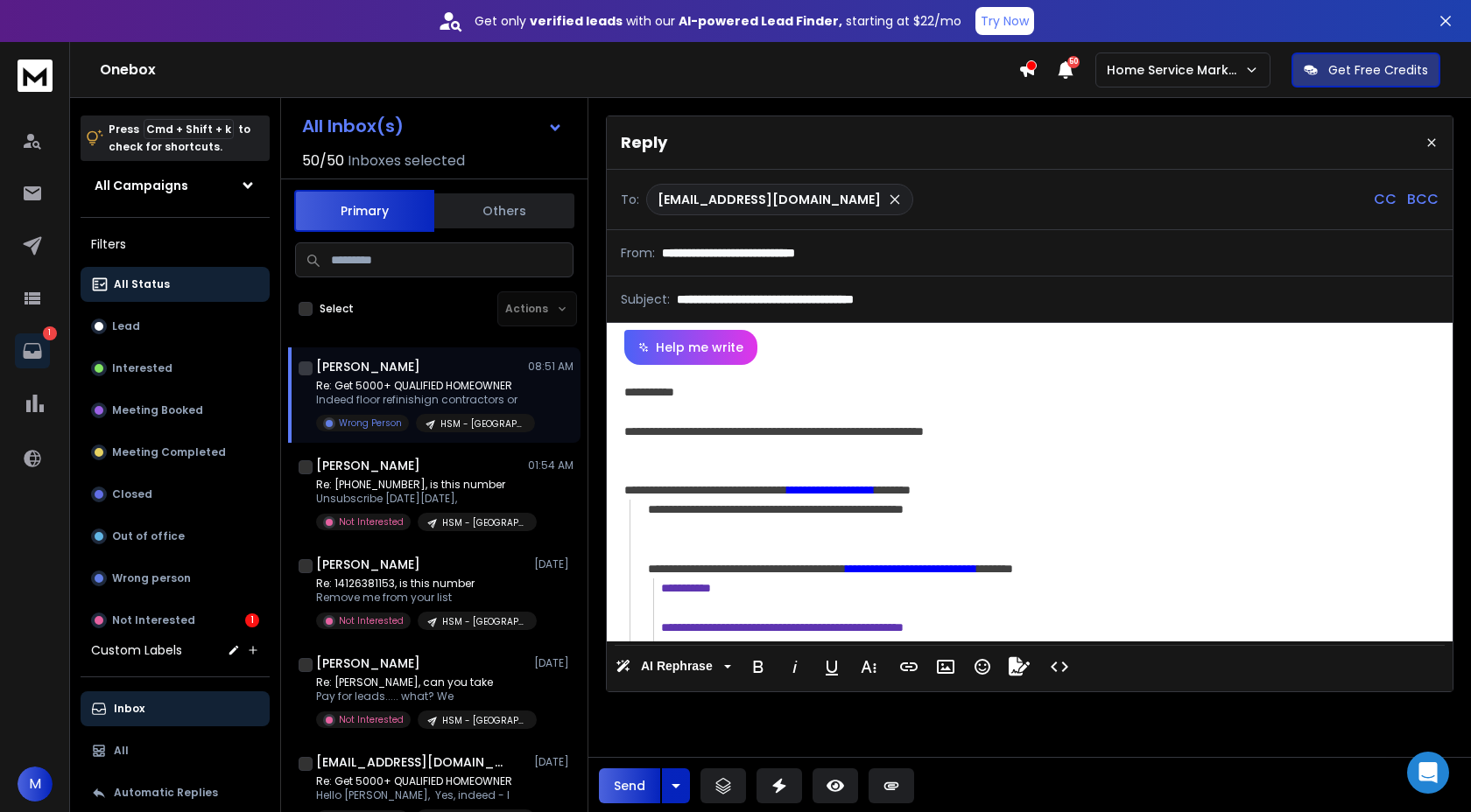
click at [864, 433] on div "**********" at bounding box center [1021, 431] width 792 height 19
click at [932, 433] on div "**********" at bounding box center [1021, 431] width 792 height 19
click at [1027, 430] on div "**********" at bounding box center [1021, 431] width 792 height 19
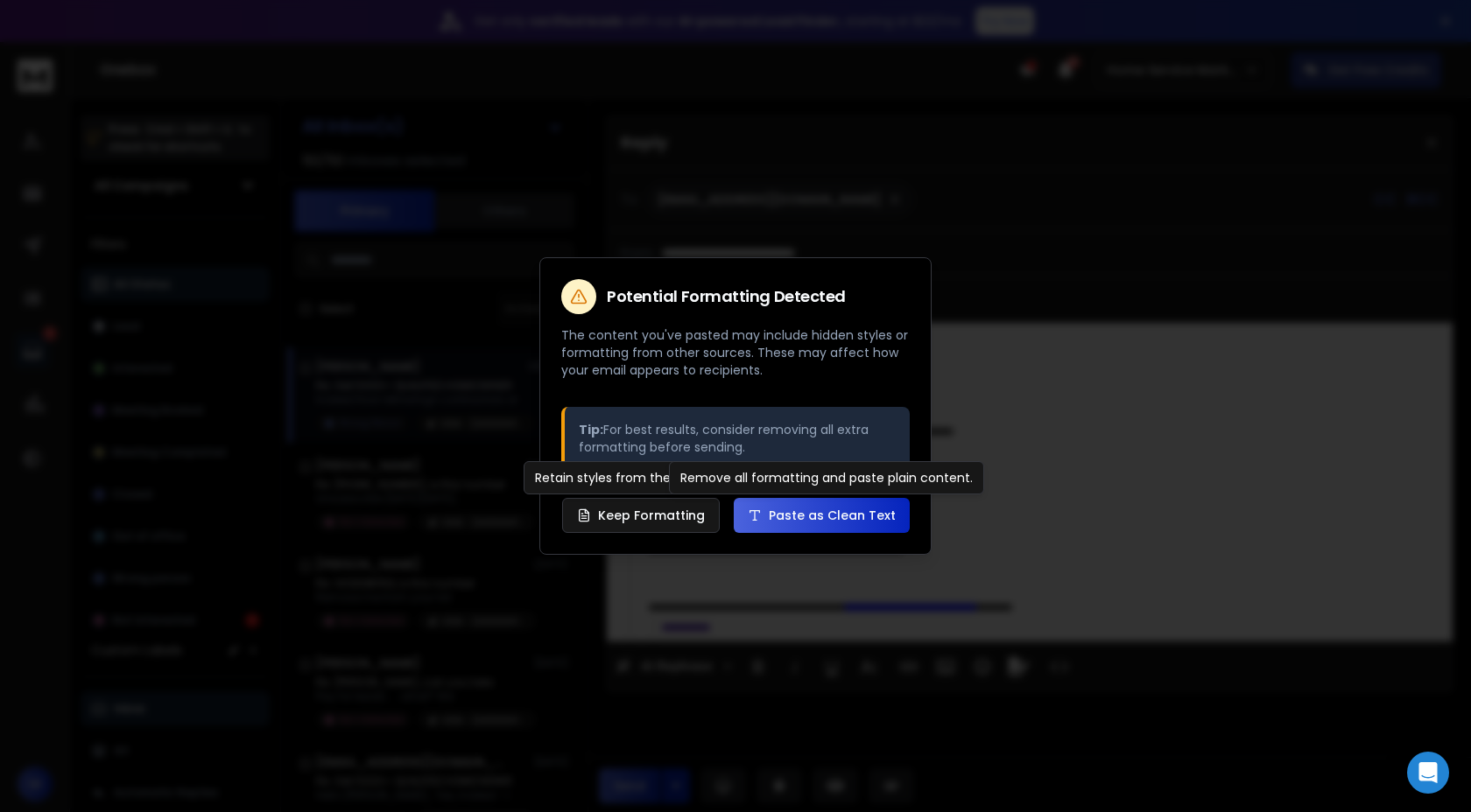
drag, startPoint x: 655, startPoint y: 521, endPoint x: 772, endPoint y: 493, distance: 120.3
click at [655, 521] on button "Keep Formatting" at bounding box center [641, 515] width 158 height 35
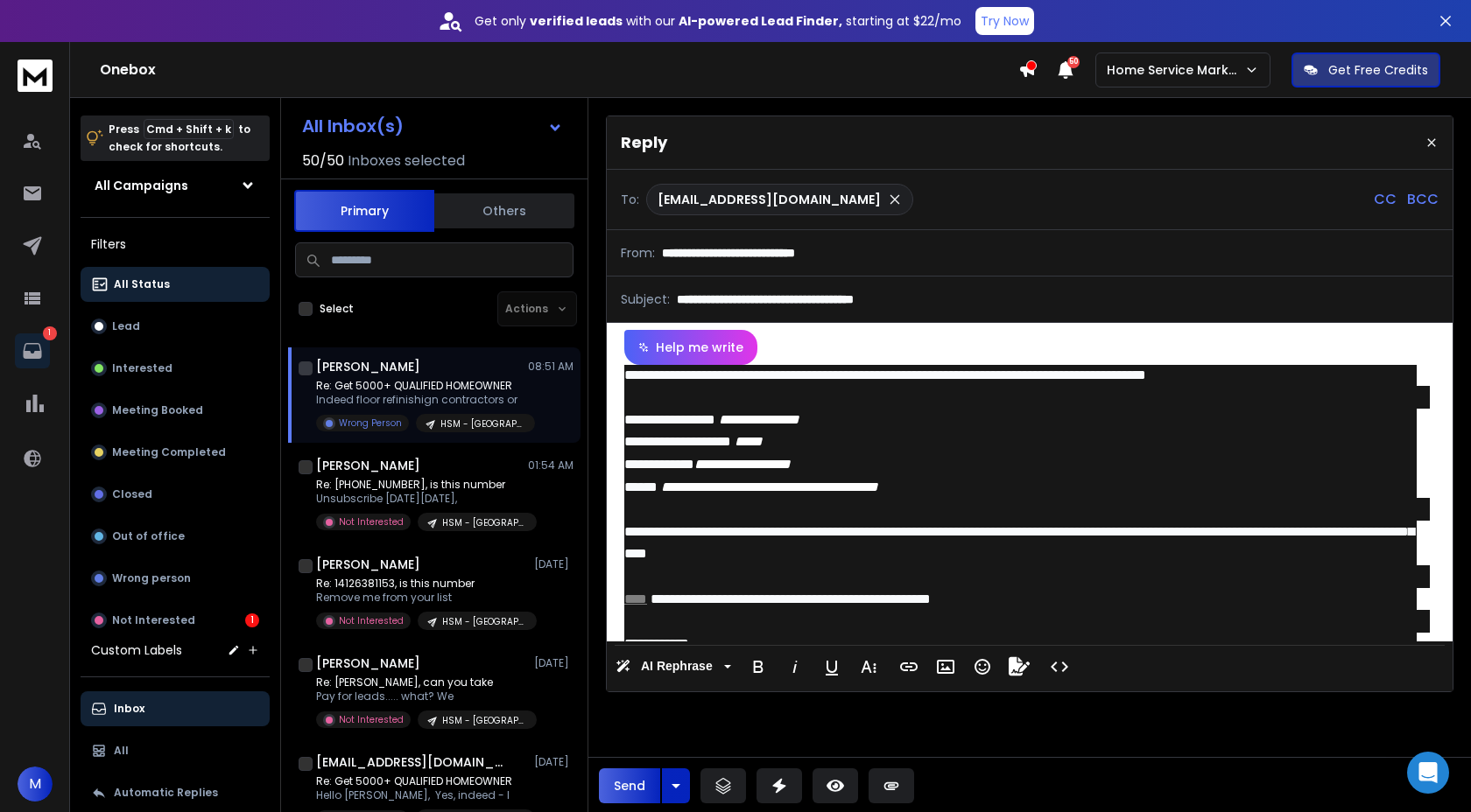
click at [807, 507] on div at bounding box center [1027, 509] width 805 height 23
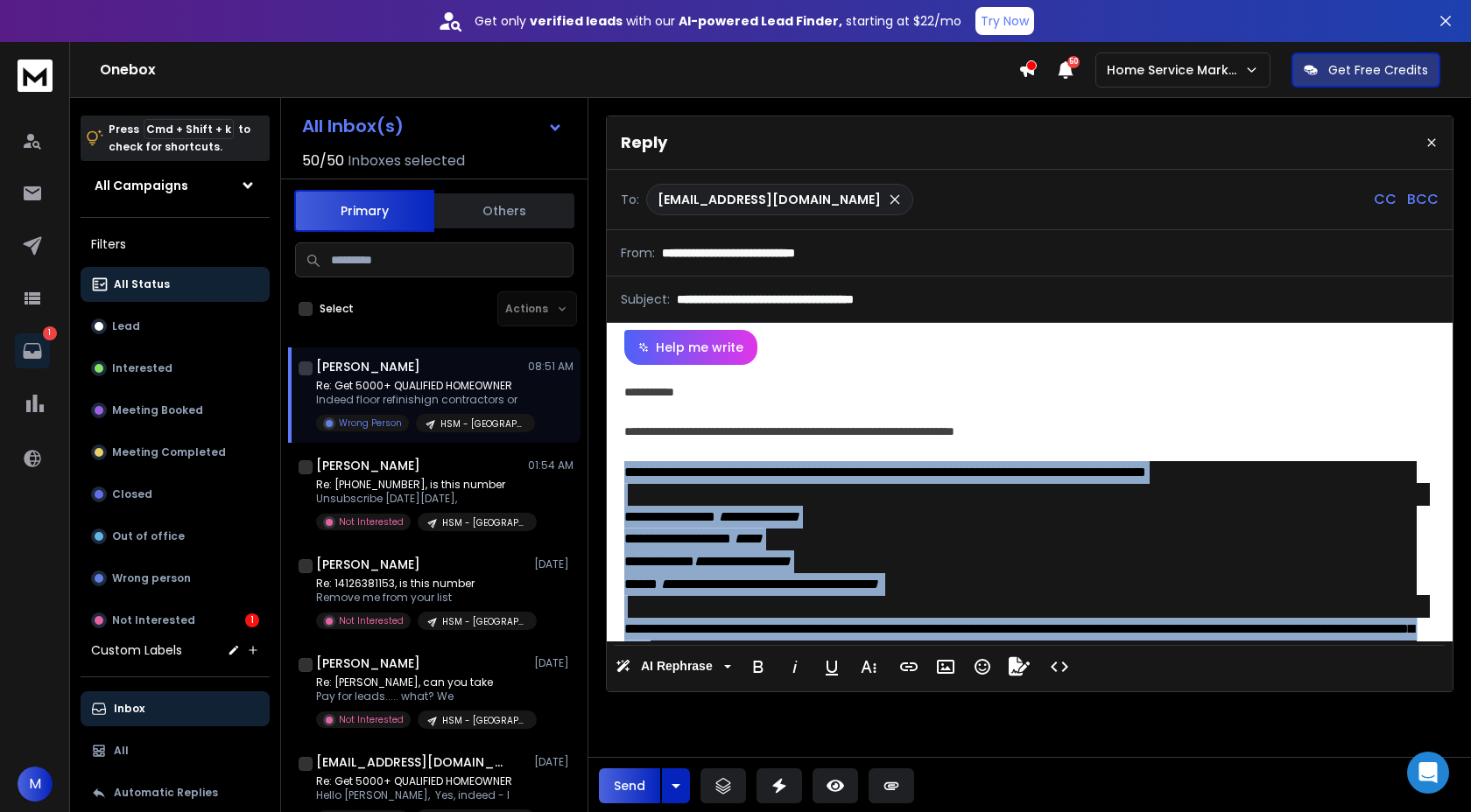
drag, startPoint x: 741, startPoint y: 570, endPoint x: 614, endPoint y: 472, distance: 160.4
click at [614, 472] on div "**********" at bounding box center [1027, 503] width 840 height 276
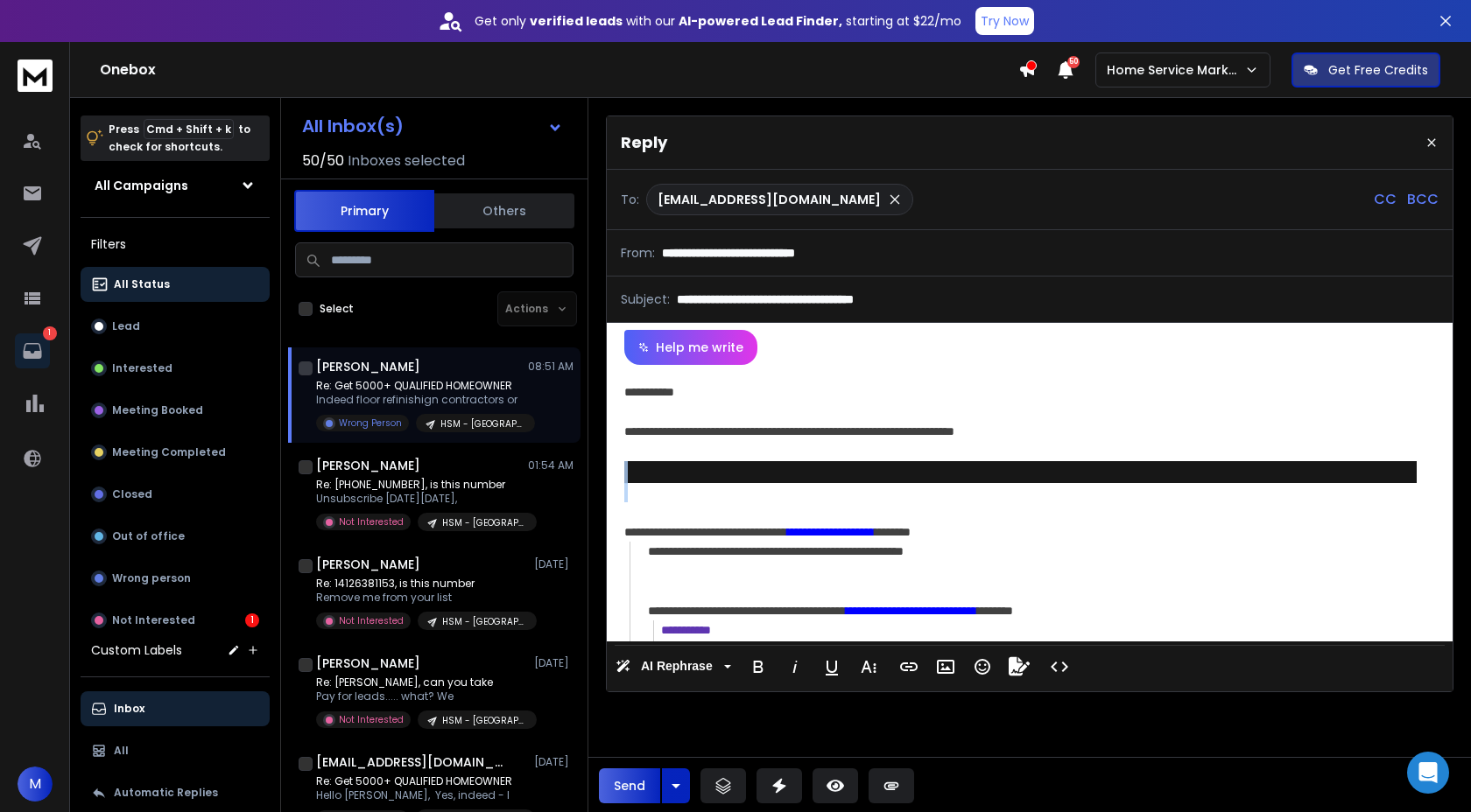
drag, startPoint x: 827, startPoint y: 502, endPoint x: 716, endPoint y: 469, distance: 115.8
click at [716, 469] on div "**********" at bounding box center [1027, 503] width 840 height 276
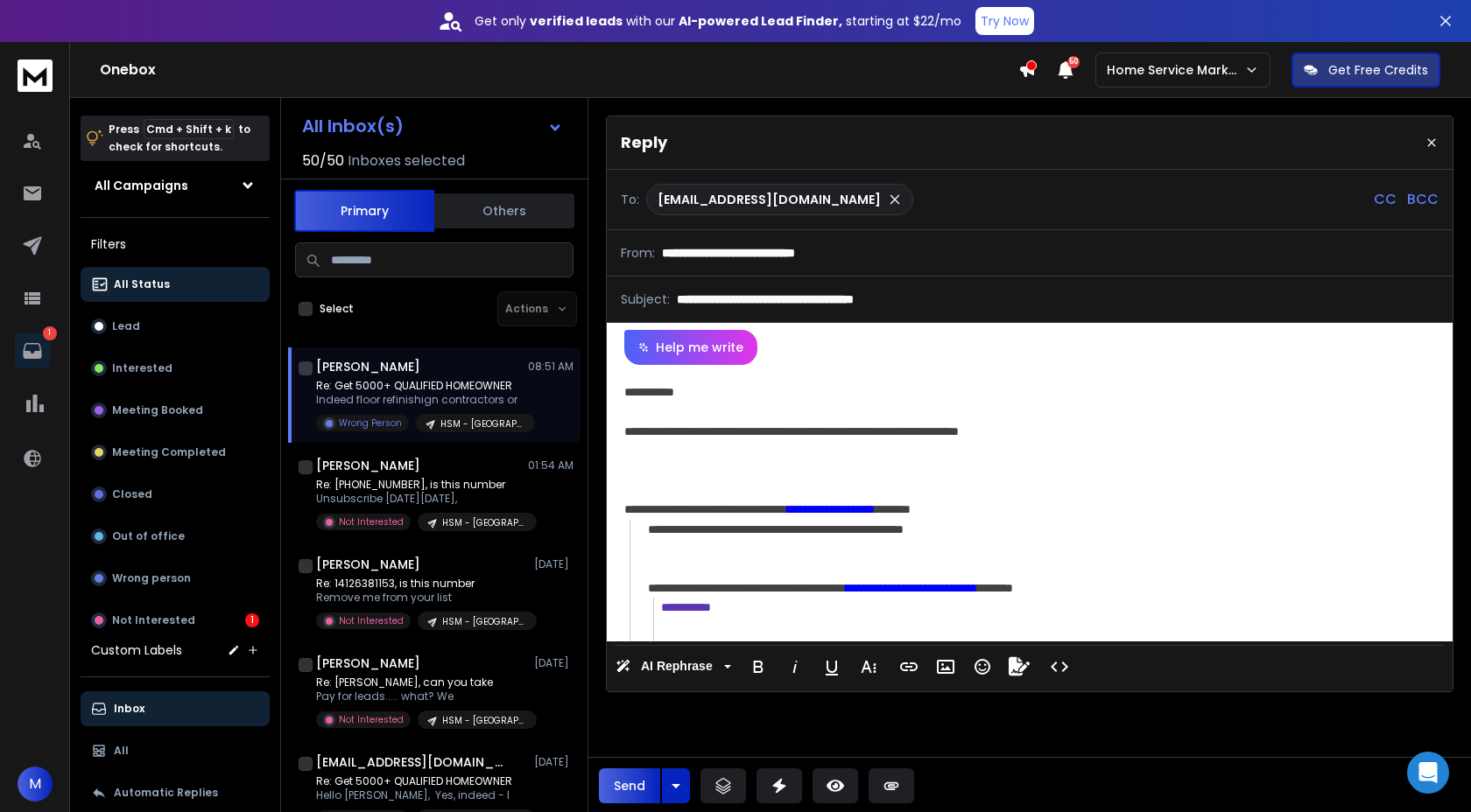
click at [645, 463] on div at bounding box center [1027, 470] width 805 height 19
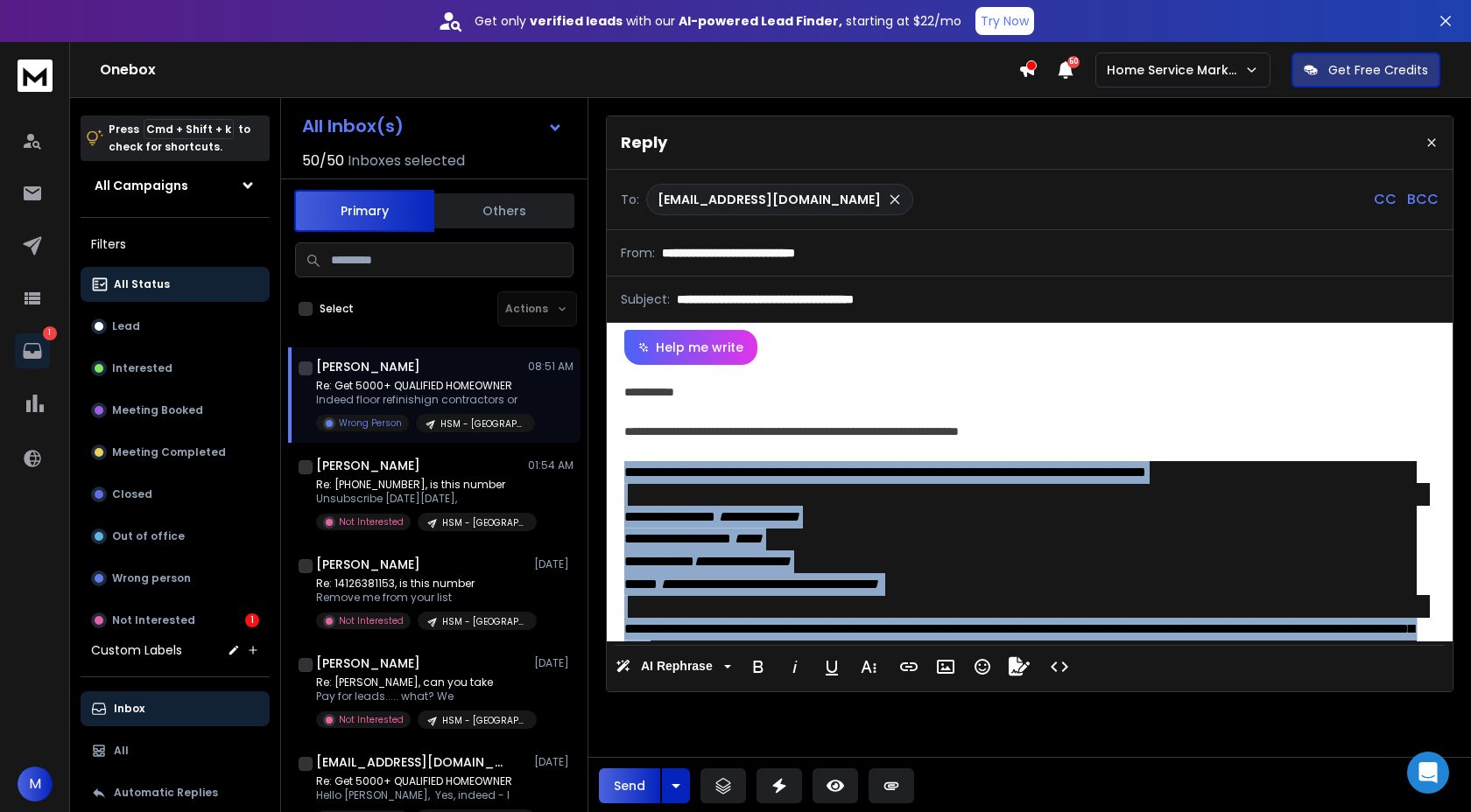
drag, startPoint x: 730, startPoint y: 562, endPoint x: 620, endPoint y: 467, distance: 145.3
click at [620, 467] on div "**********" at bounding box center [1027, 503] width 840 height 276
click at [870, 667] on icon "button" at bounding box center [868, 666] width 21 height 21
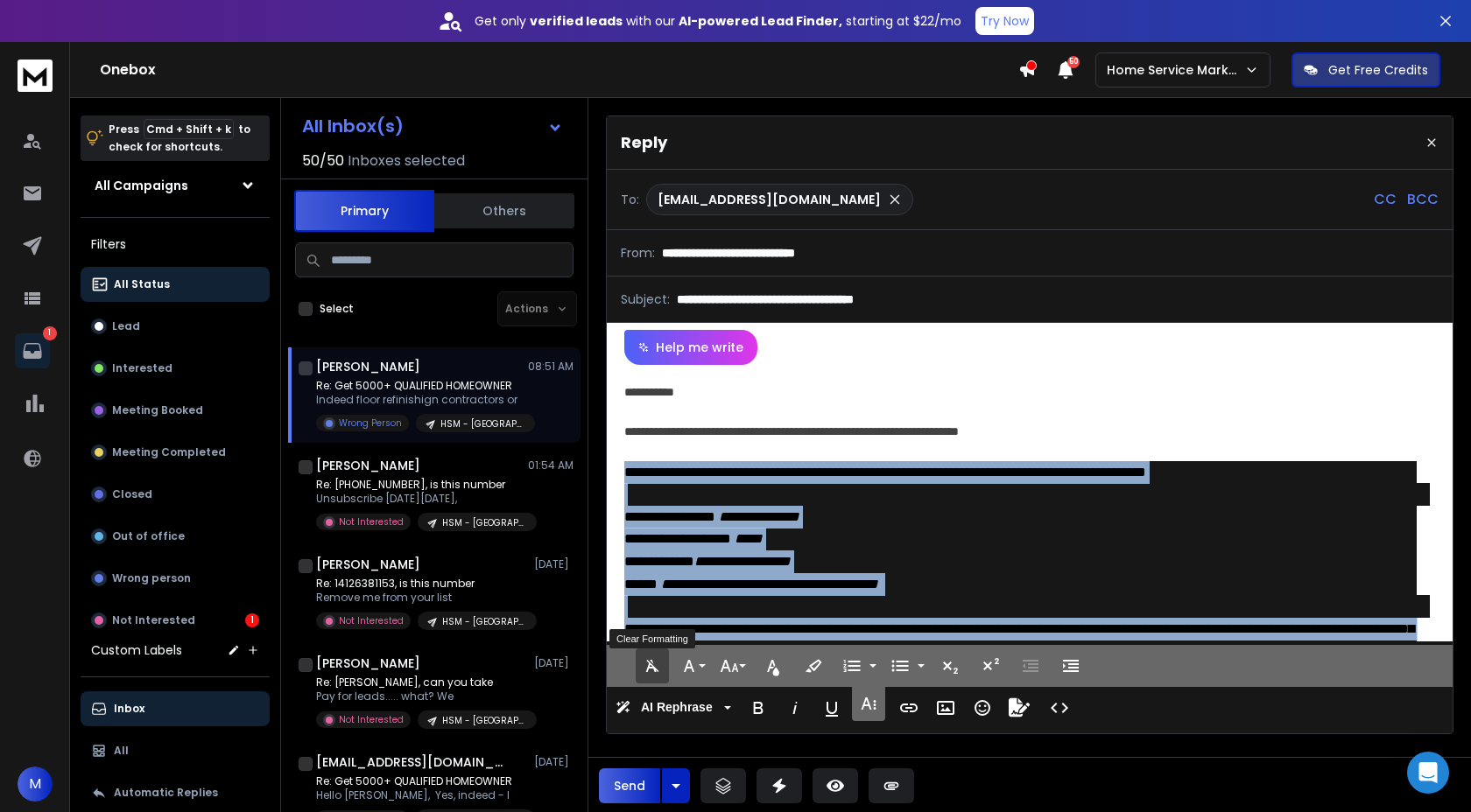
click at [659, 664] on icon "button" at bounding box center [652, 665] width 21 height 21
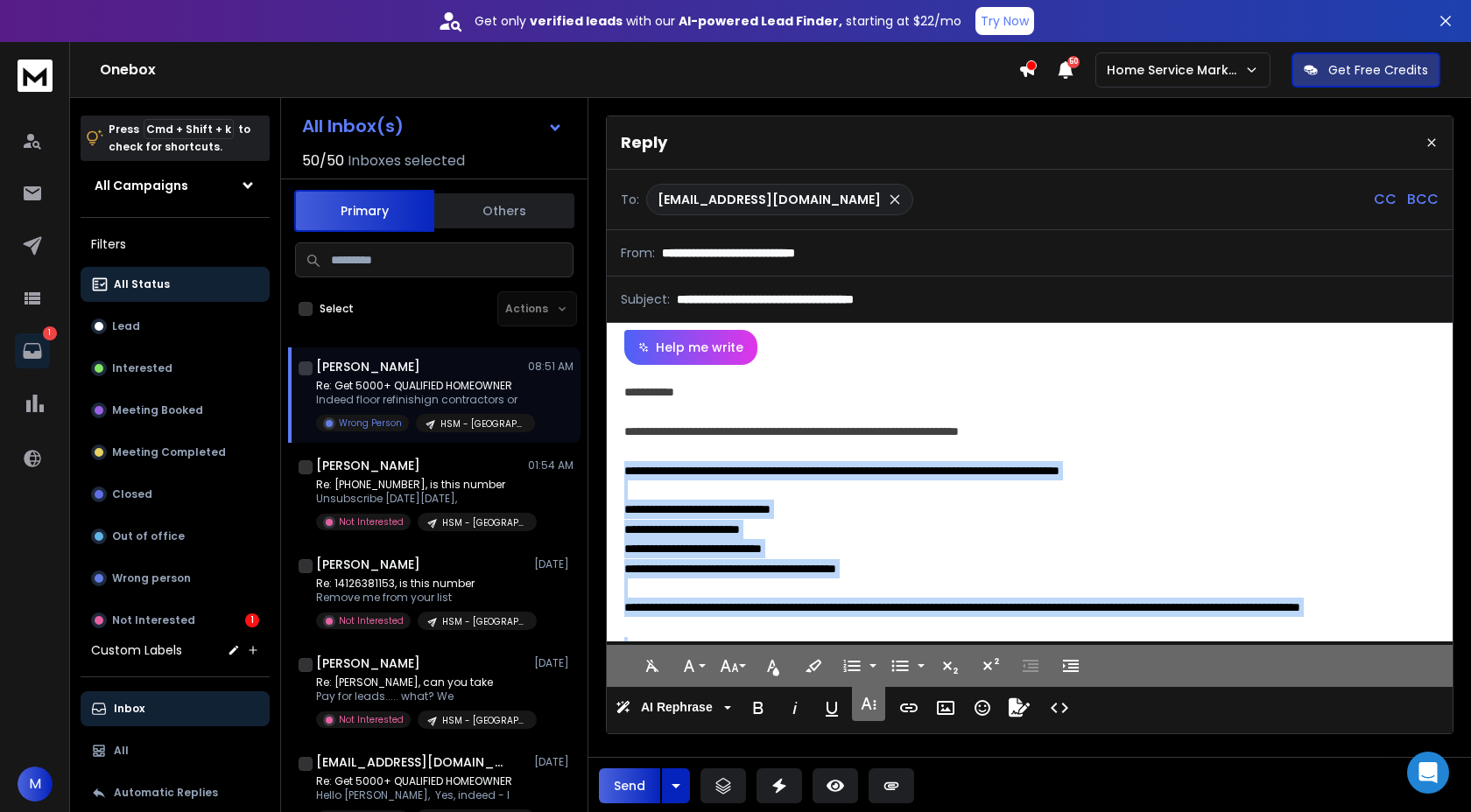
click at [812, 520] on div "**********" at bounding box center [1021, 529] width 792 height 19
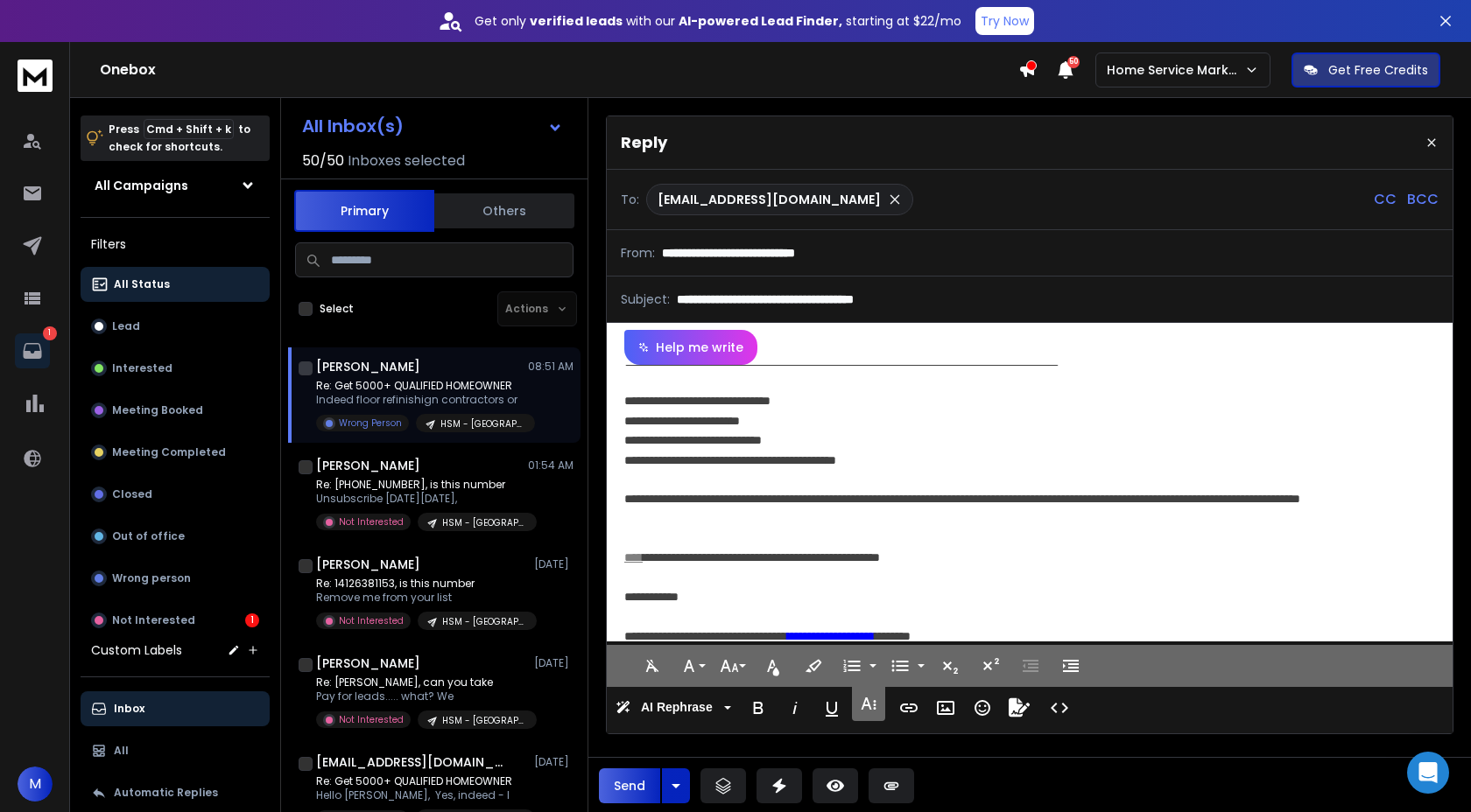
scroll to position [115, 0]
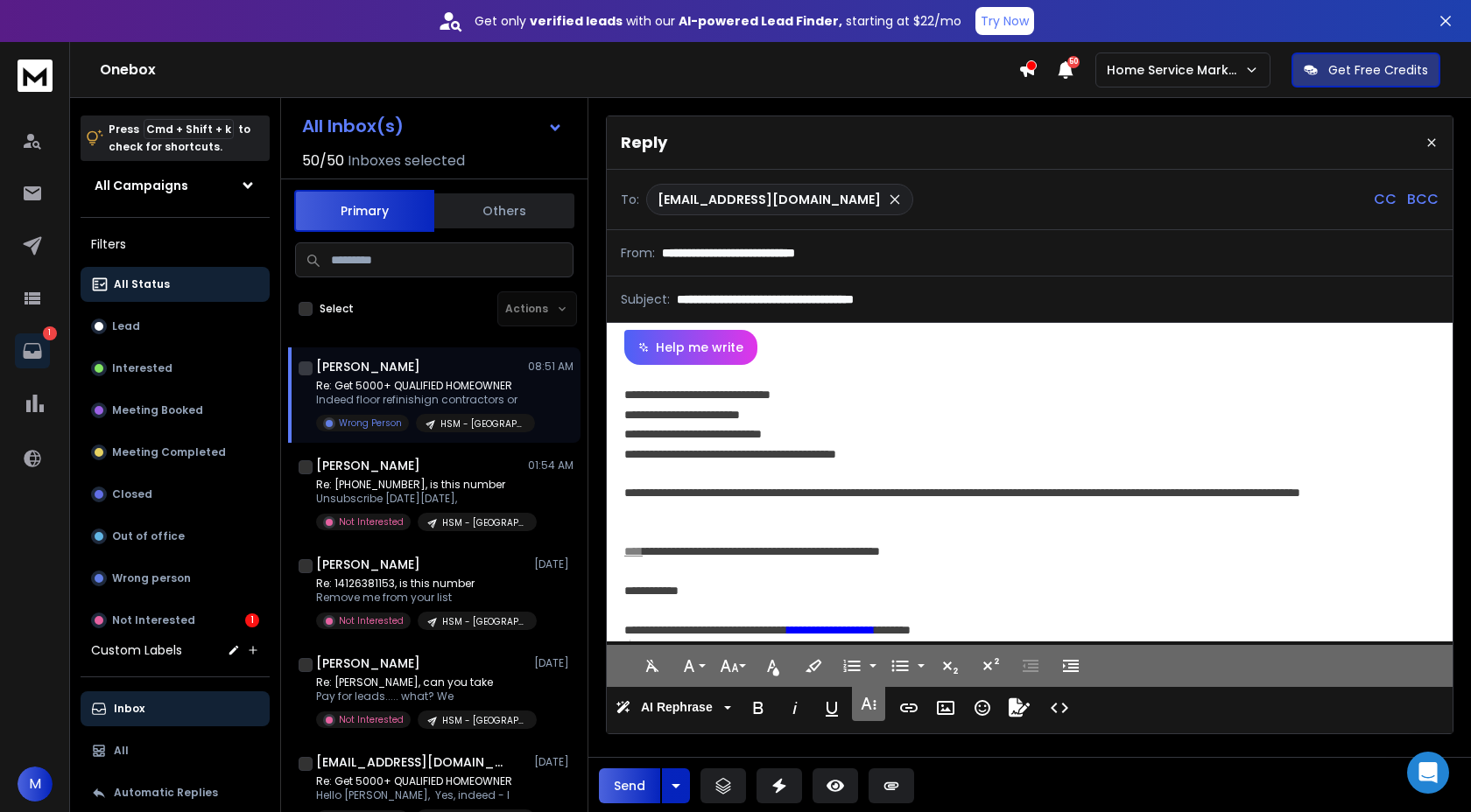
click at [643, 551] on link "****" at bounding box center [634, 552] width 18 height 12
click at [843, 533] on div at bounding box center [1027, 532] width 805 height 19
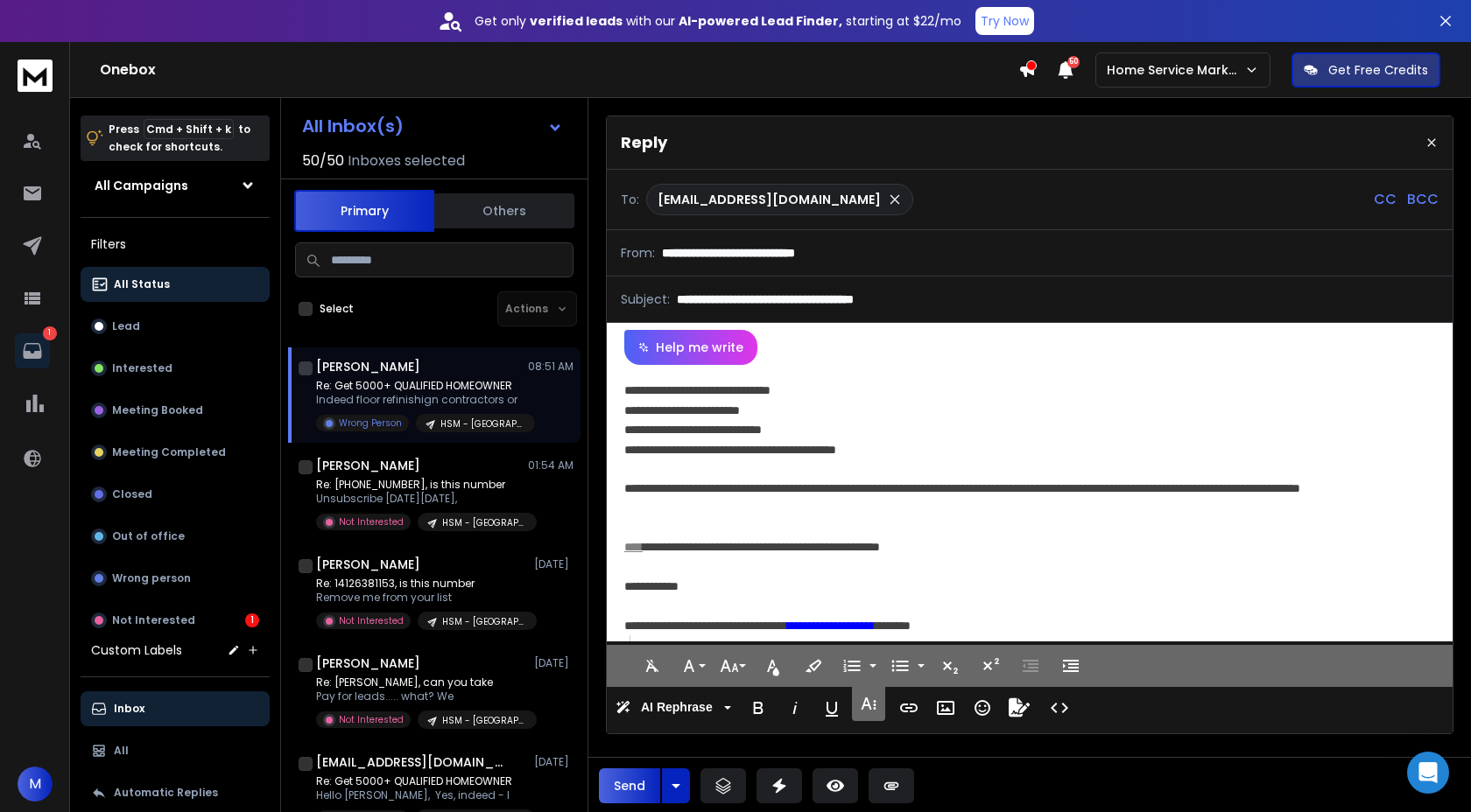
scroll to position [169, 0]
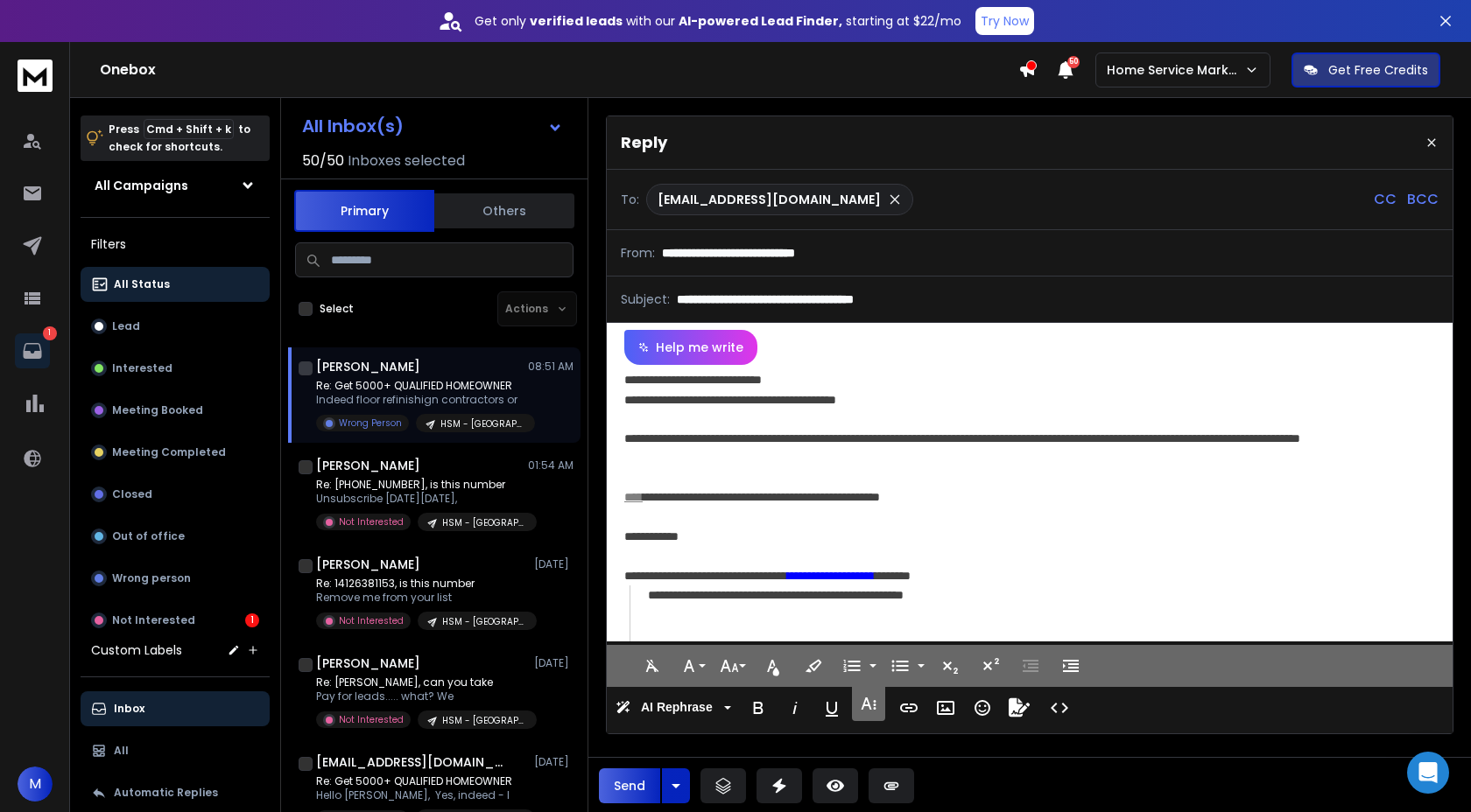
click at [632, 784] on button "Send" at bounding box center [629, 786] width 61 height 35
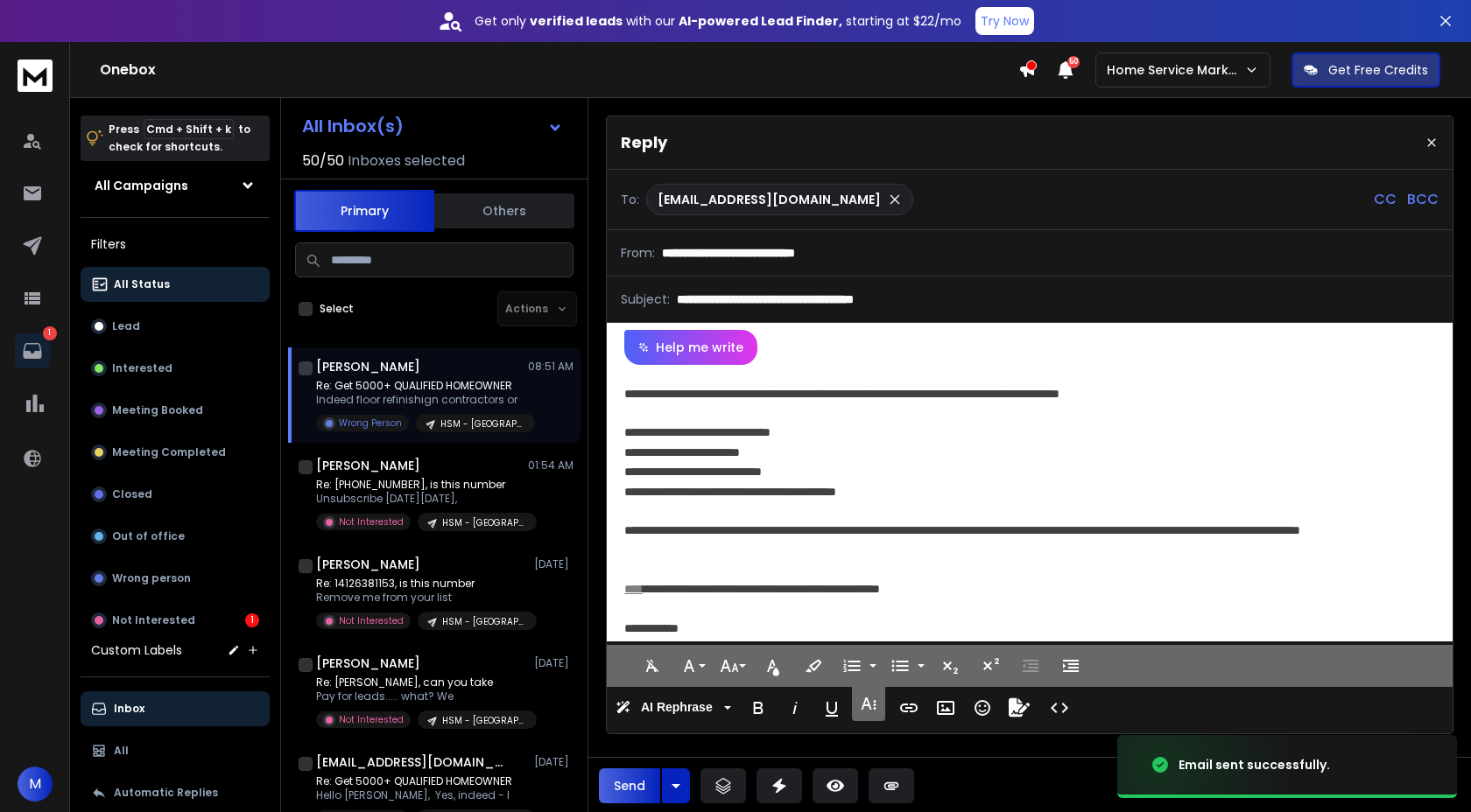
scroll to position [0, 0]
